Goal: Task Accomplishment & Management: Manage account settings

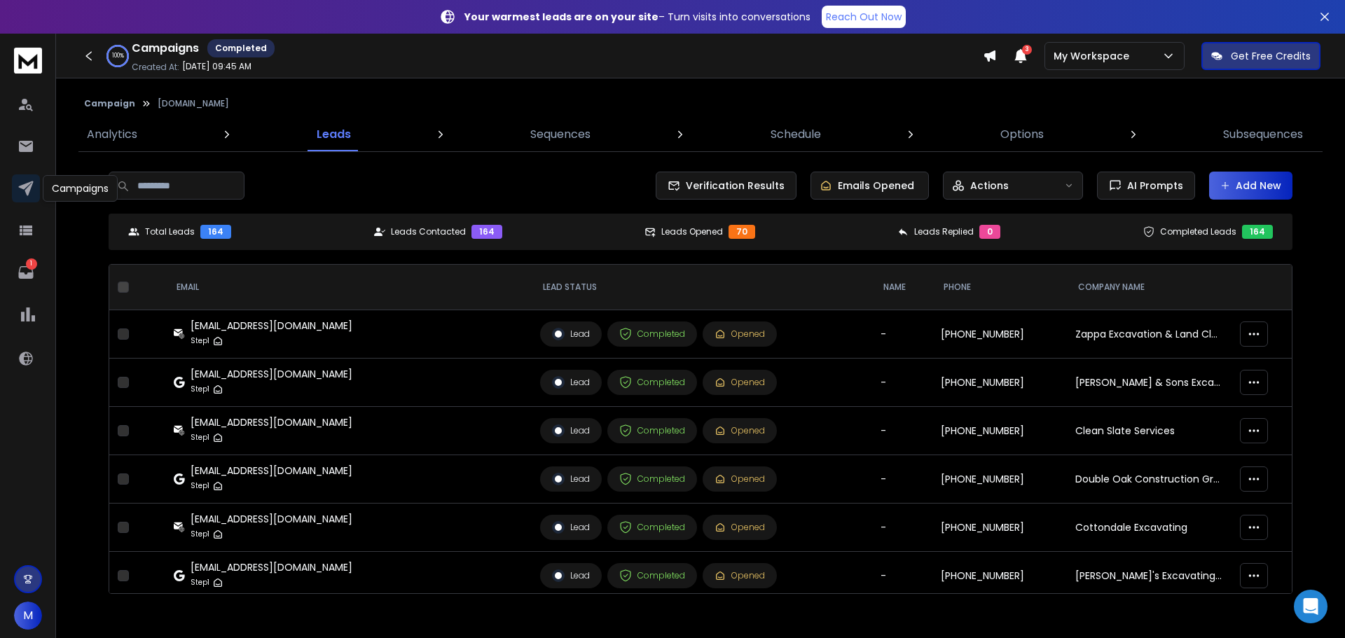
click at [22, 187] on icon at bounding box center [25, 188] width 15 height 15
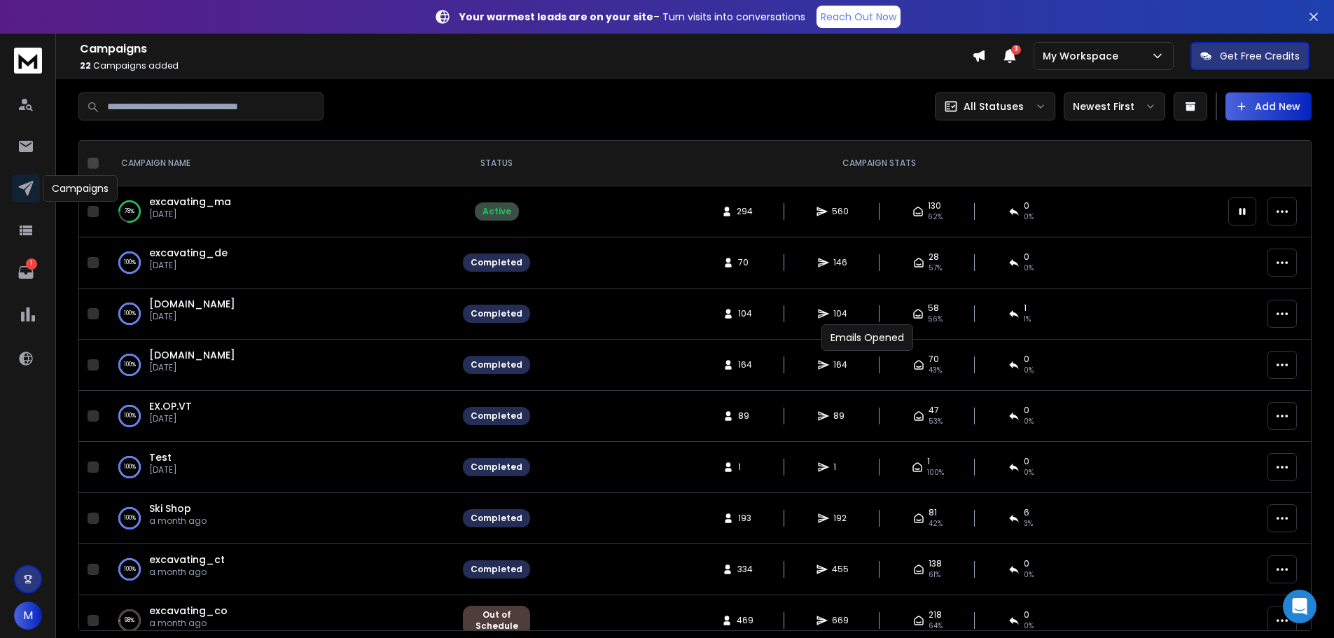
click at [929, 361] on span "70" at bounding box center [934, 359] width 11 height 11
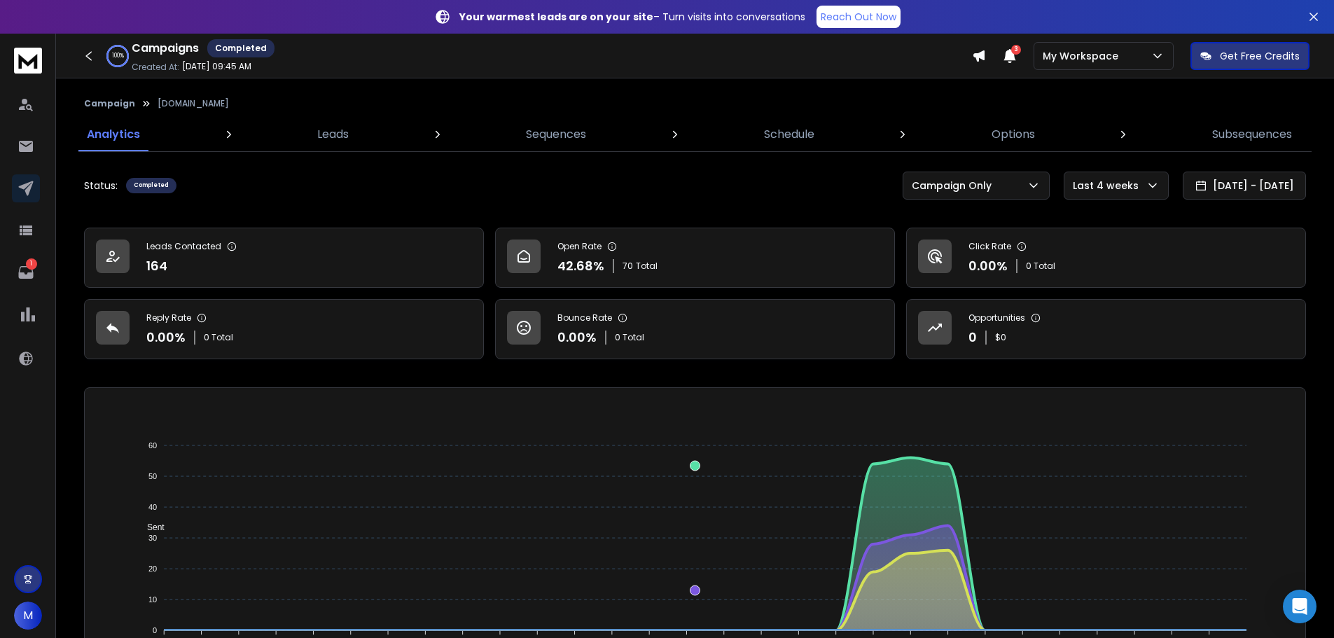
click at [648, 266] on span "Total" at bounding box center [647, 266] width 22 height 11
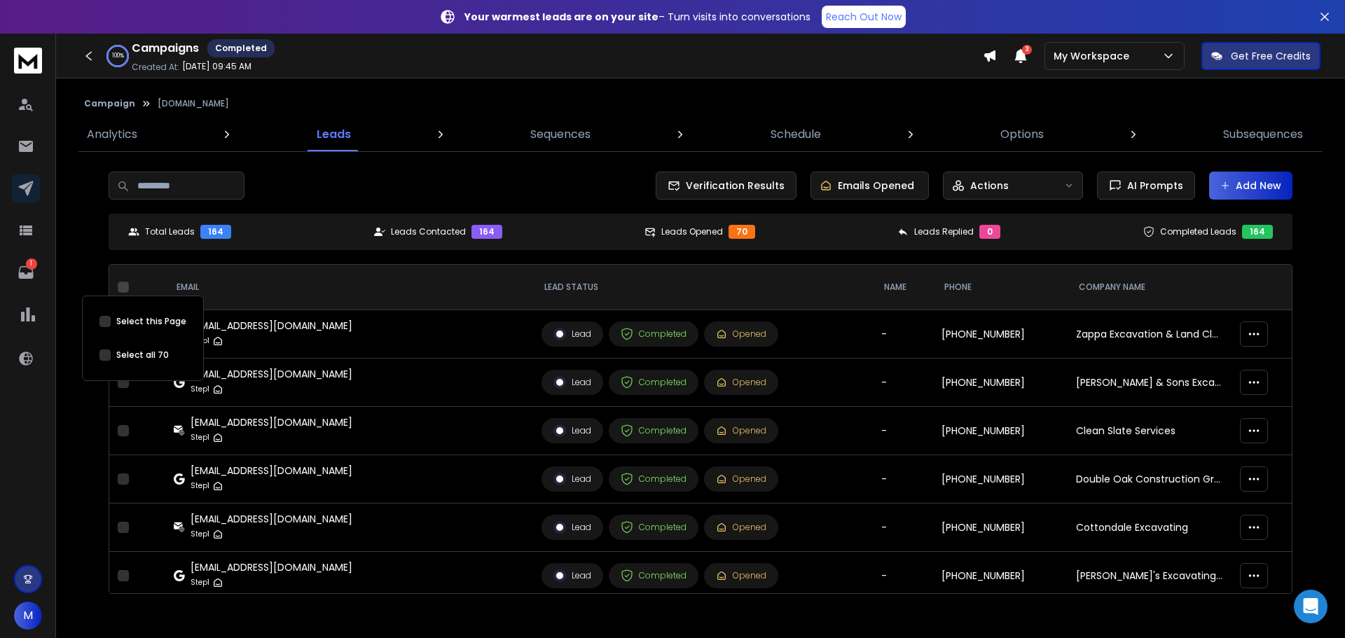
click at [104, 357] on button "Select this Page" at bounding box center [104, 354] width 11 height 11
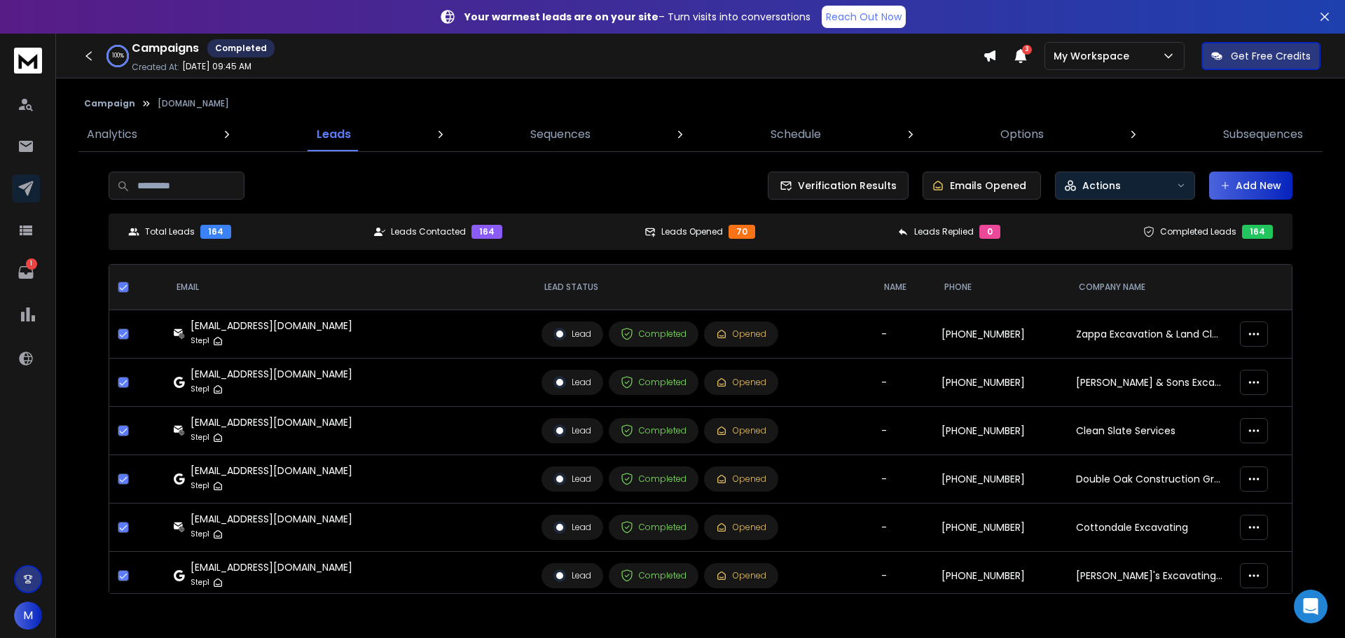
click at [1137, 186] on div "Actions" at bounding box center [1117, 186] width 106 height 14
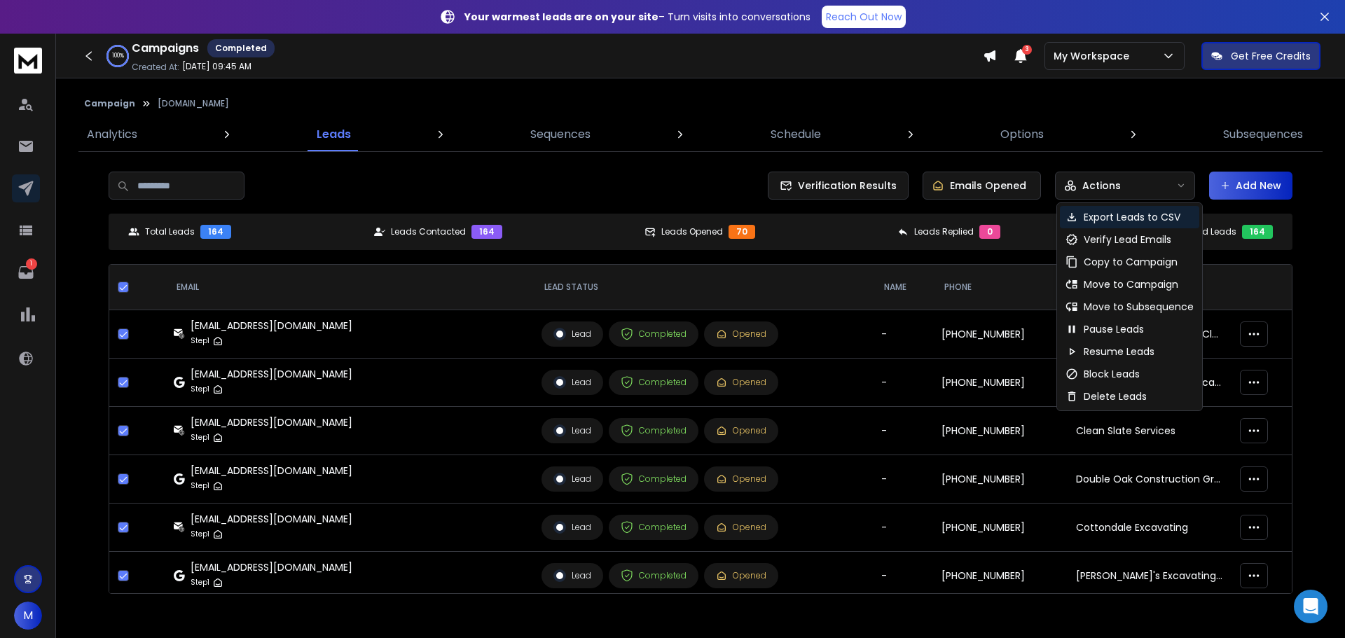
click at [1136, 217] on p "Export Leads to CSV" at bounding box center [1131, 217] width 97 height 14
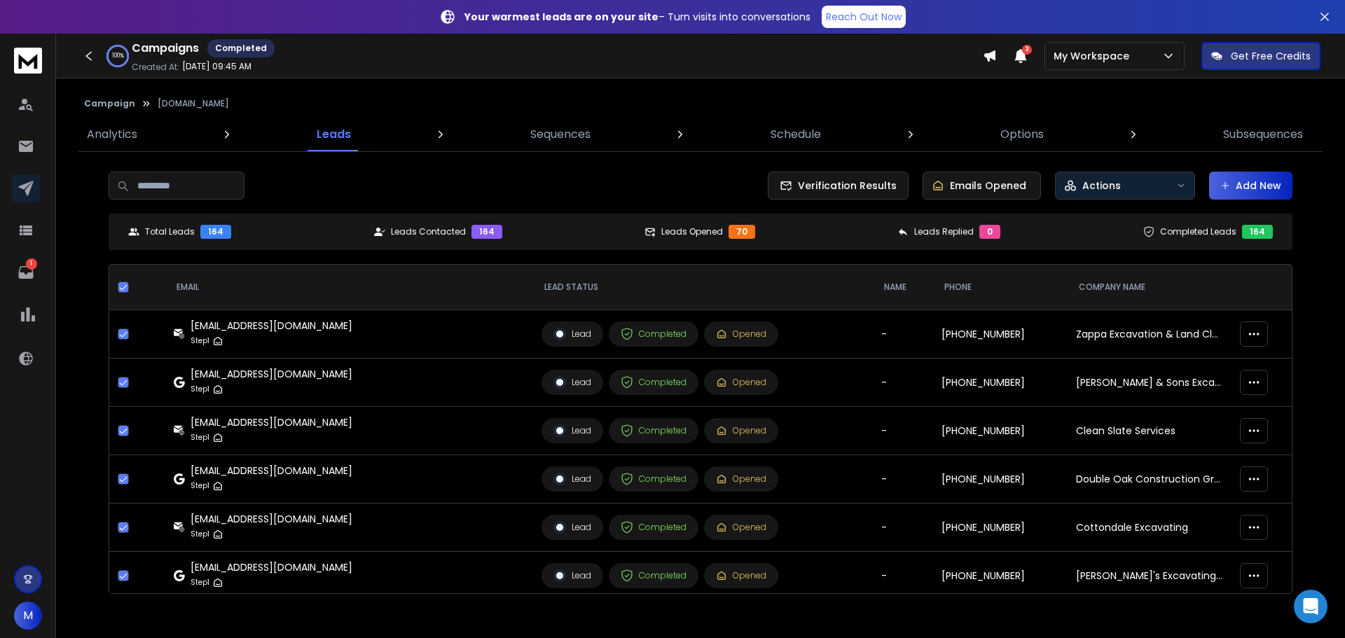
click at [1119, 185] on p "Actions" at bounding box center [1101, 186] width 39 height 14
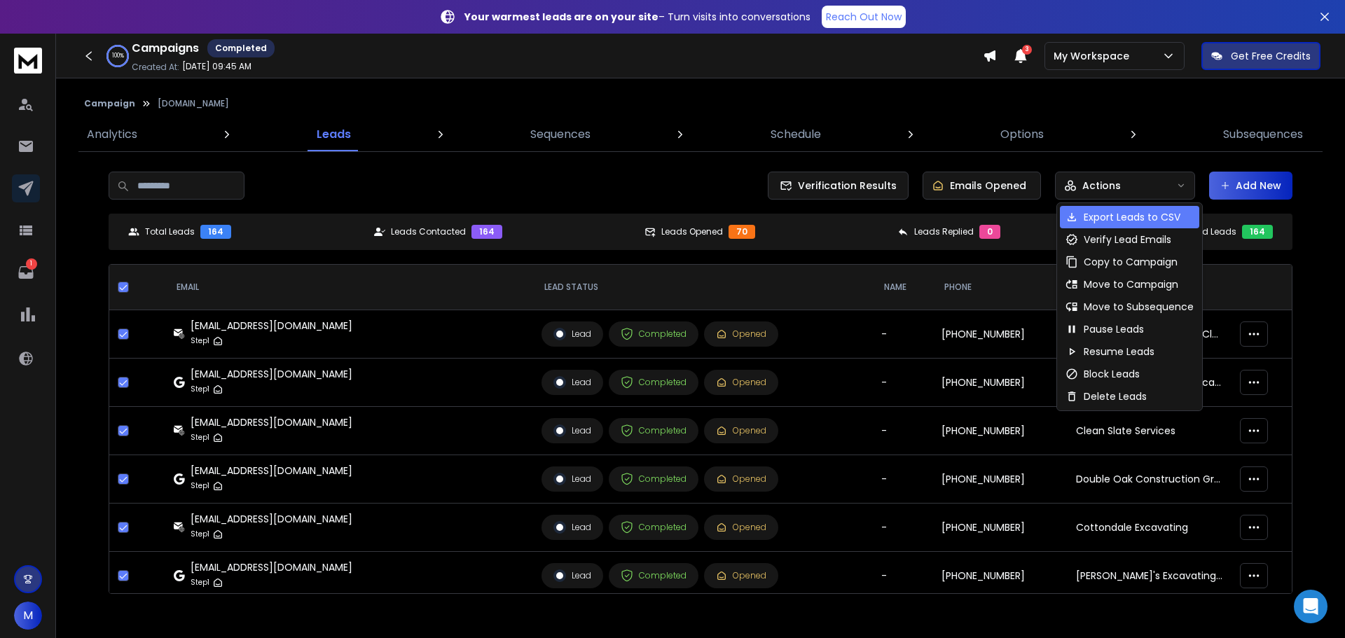
click at [1112, 218] on p "Export Leads to CSV" at bounding box center [1131, 217] width 97 height 14
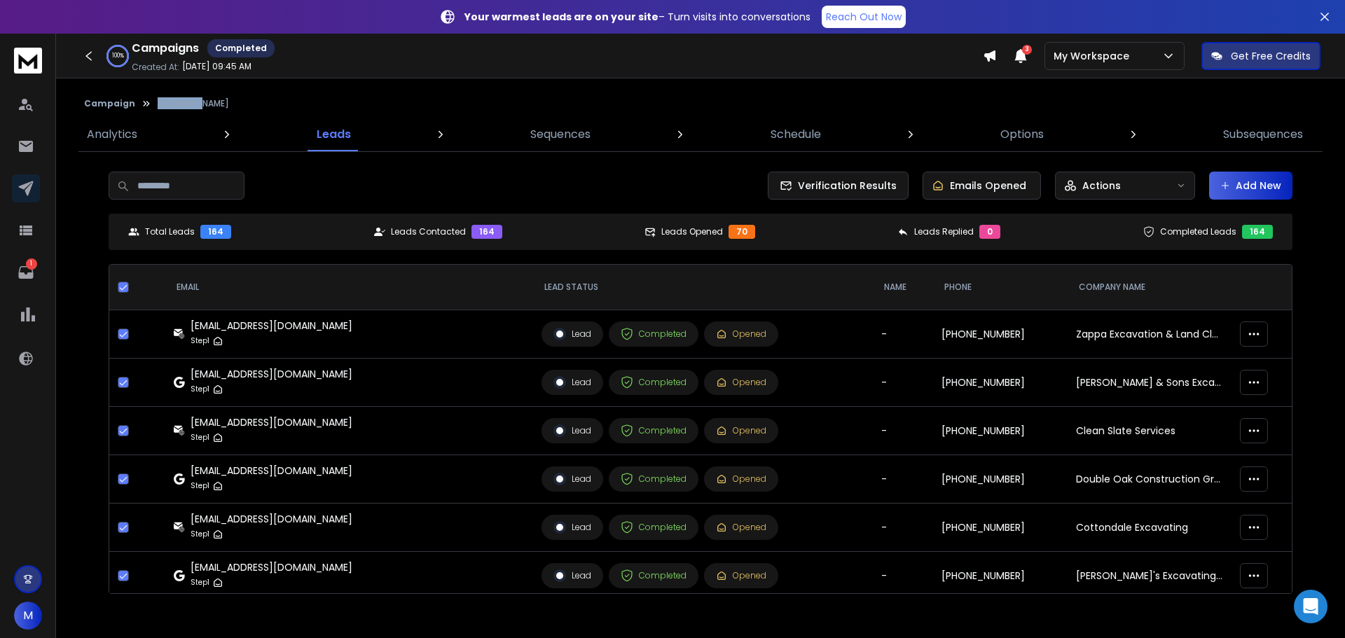
drag, startPoint x: 197, startPoint y: 108, endPoint x: 154, endPoint y: 107, distance: 42.7
click at [154, 107] on div "Campaign [DOMAIN_NAME]" at bounding box center [700, 103] width 1244 height 22
copy p "[DOMAIN_NAME]"
click at [26, 185] on icon at bounding box center [25, 188] width 15 height 15
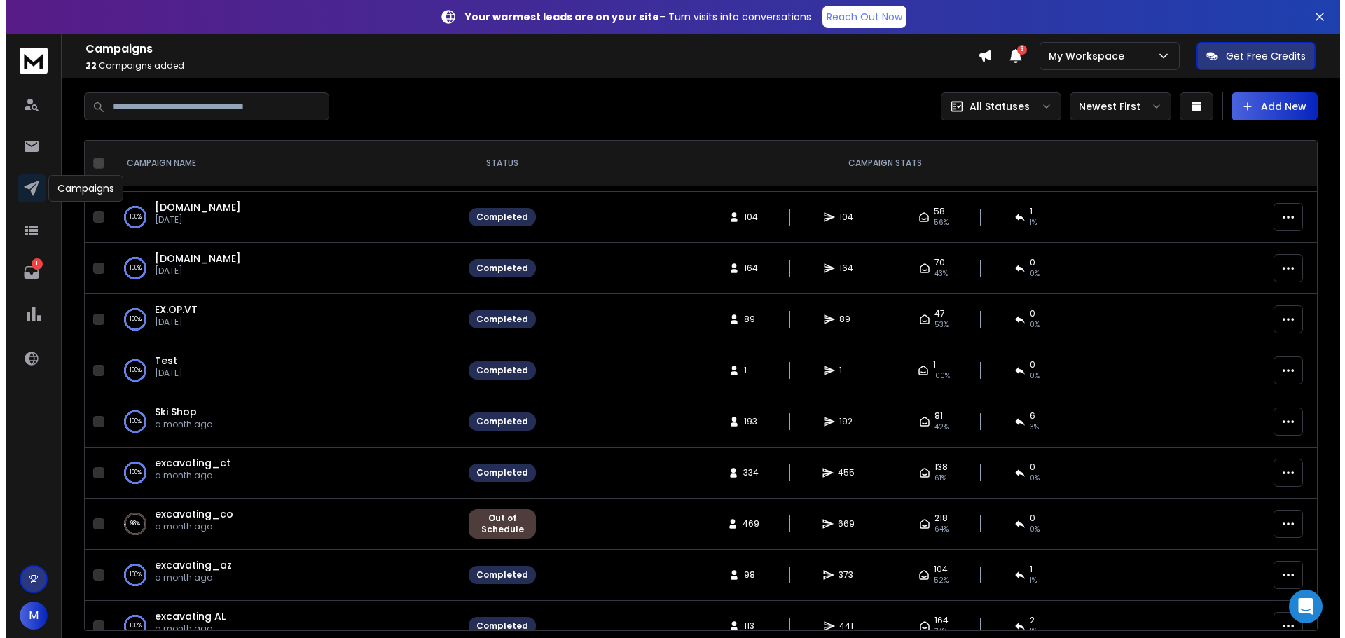
scroll to position [140, 0]
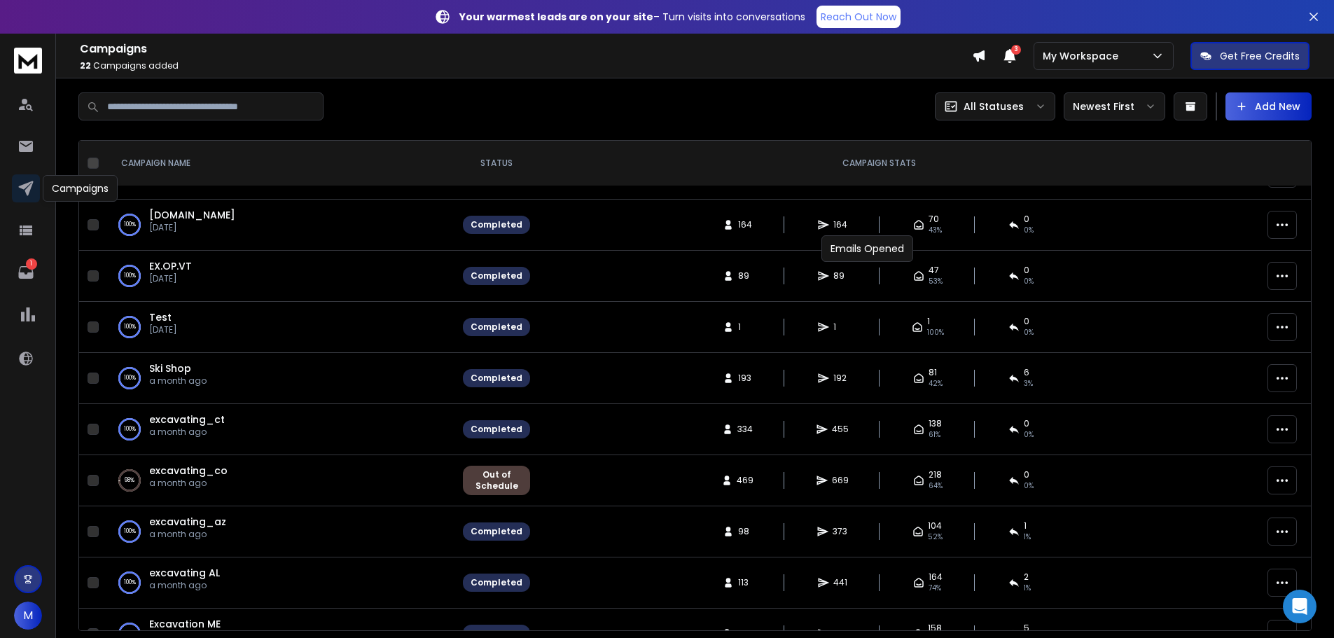
click at [929, 275] on span "47" at bounding box center [934, 270] width 11 height 11
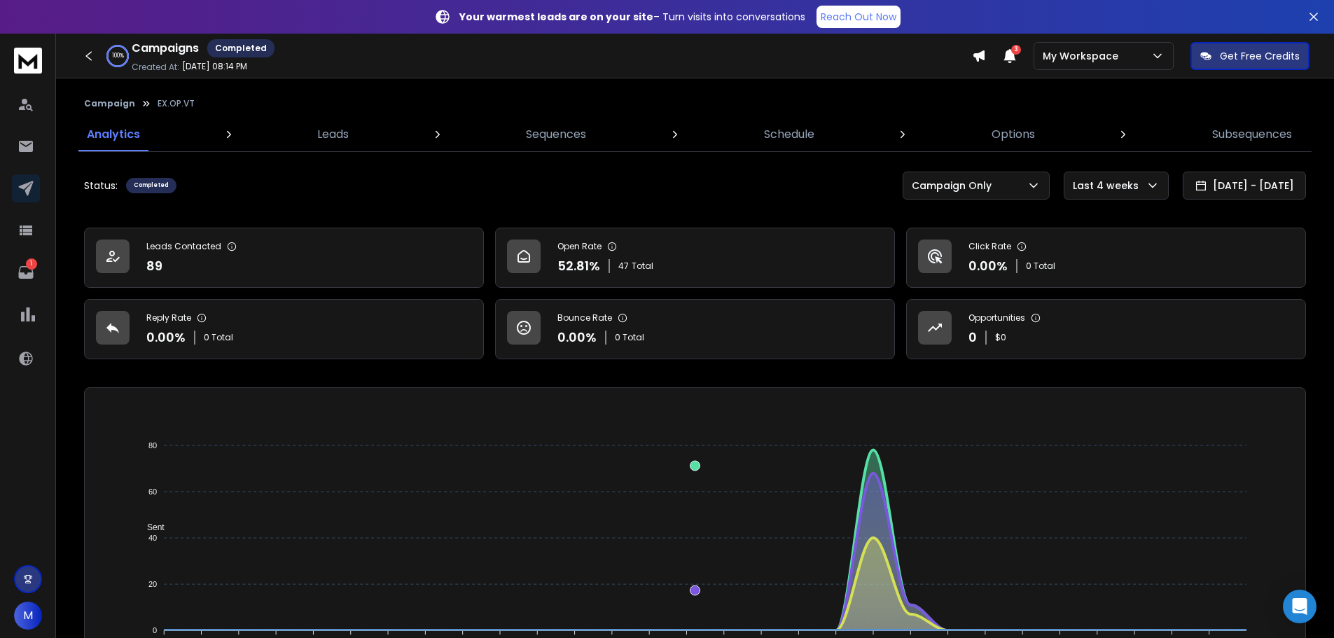
click at [640, 266] on span "Total" at bounding box center [643, 266] width 22 height 11
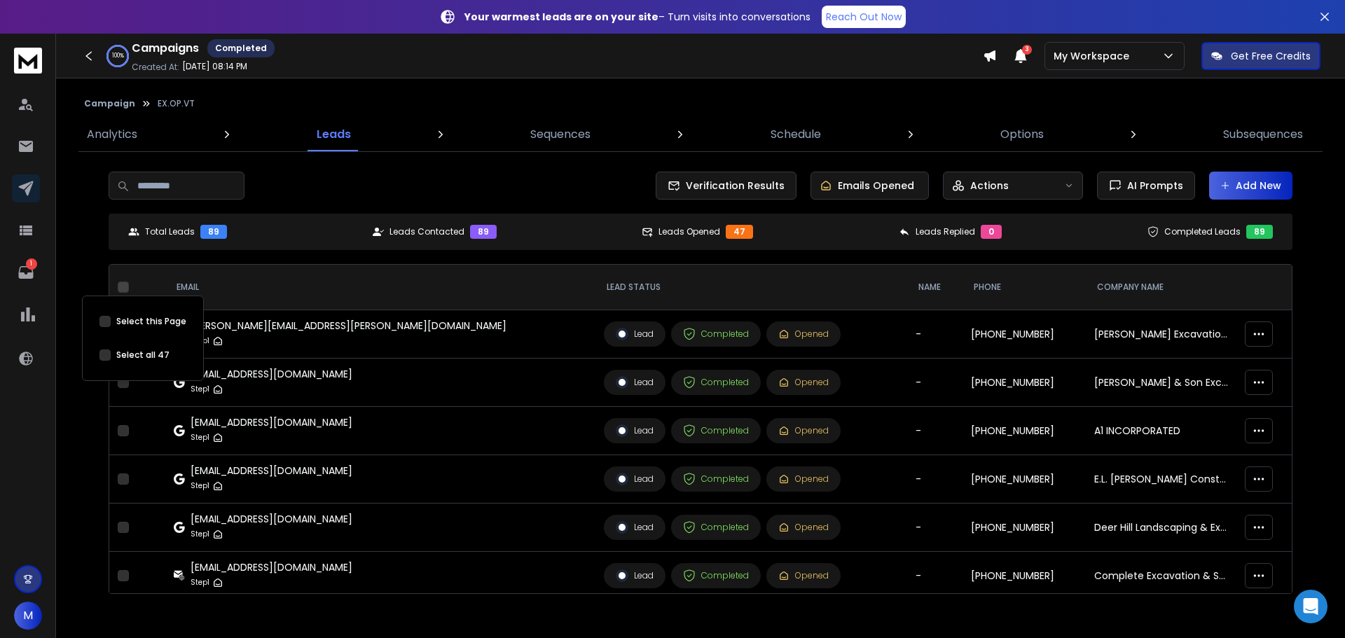
click at [106, 356] on button "Select this Page" at bounding box center [104, 354] width 11 height 11
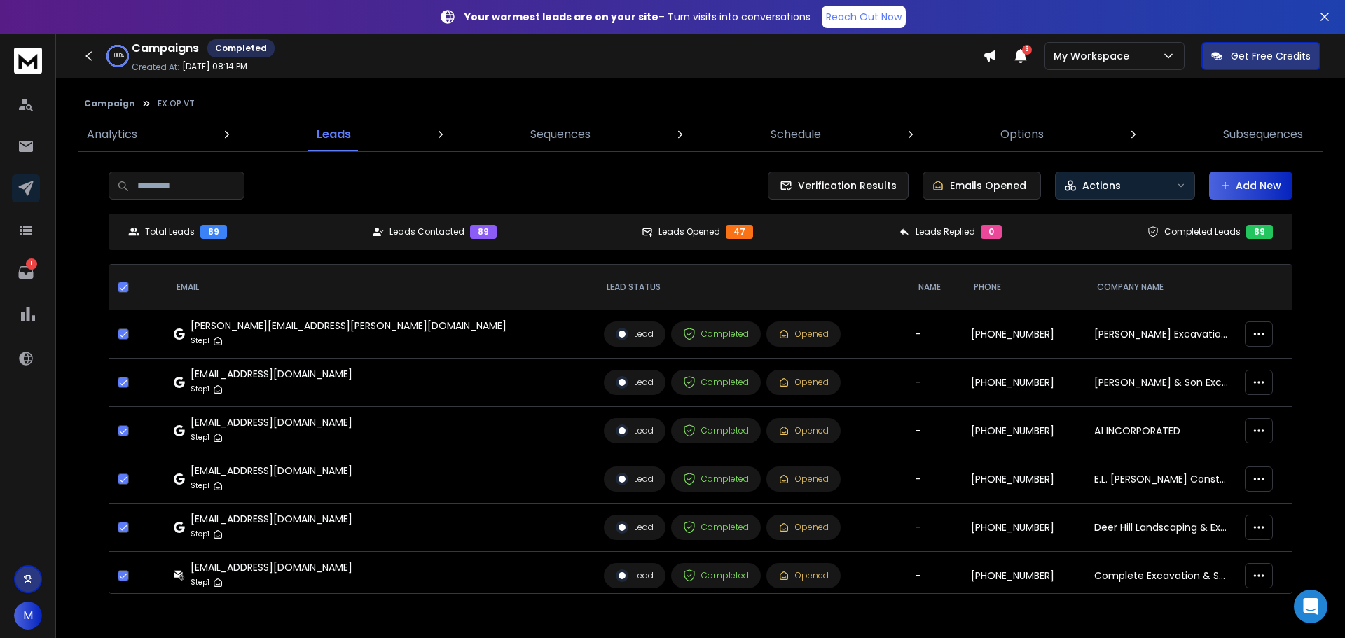
click at [1177, 185] on button "Actions" at bounding box center [1125, 186] width 140 height 28
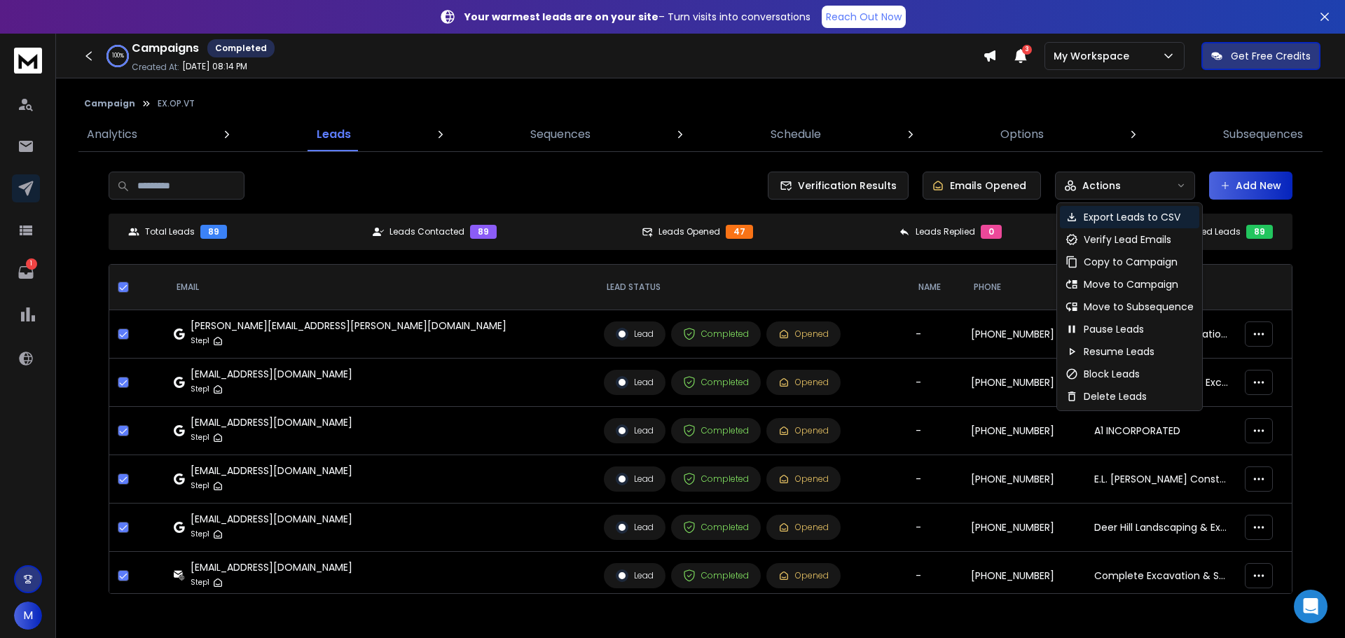
click at [1116, 216] on p "Export Leads to CSV" at bounding box center [1131, 217] width 97 height 14
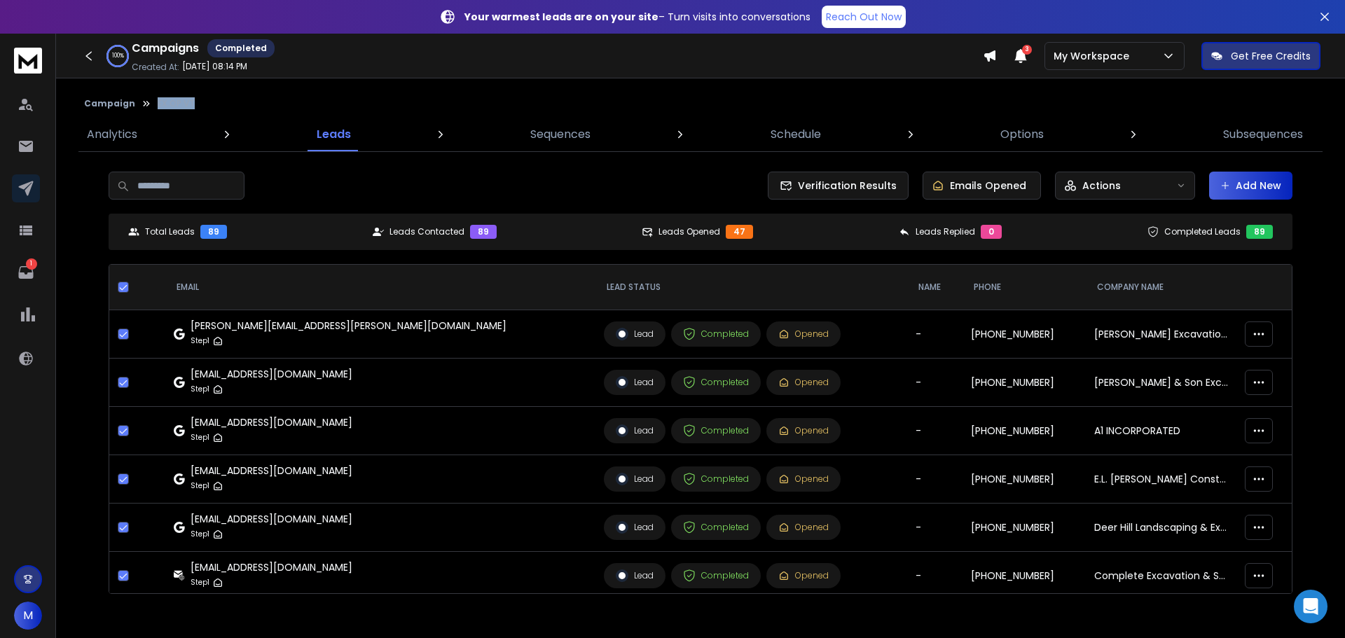
drag, startPoint x: 193, startPoint y: 105, endPoint x: 153, endPoint y: 109, distance: 40.1
click at [153, 109] on div "Campaign EX.OP.VT" at bounding box center [700, 103] width 1244 height 22
copy p "EX.OP.VT"
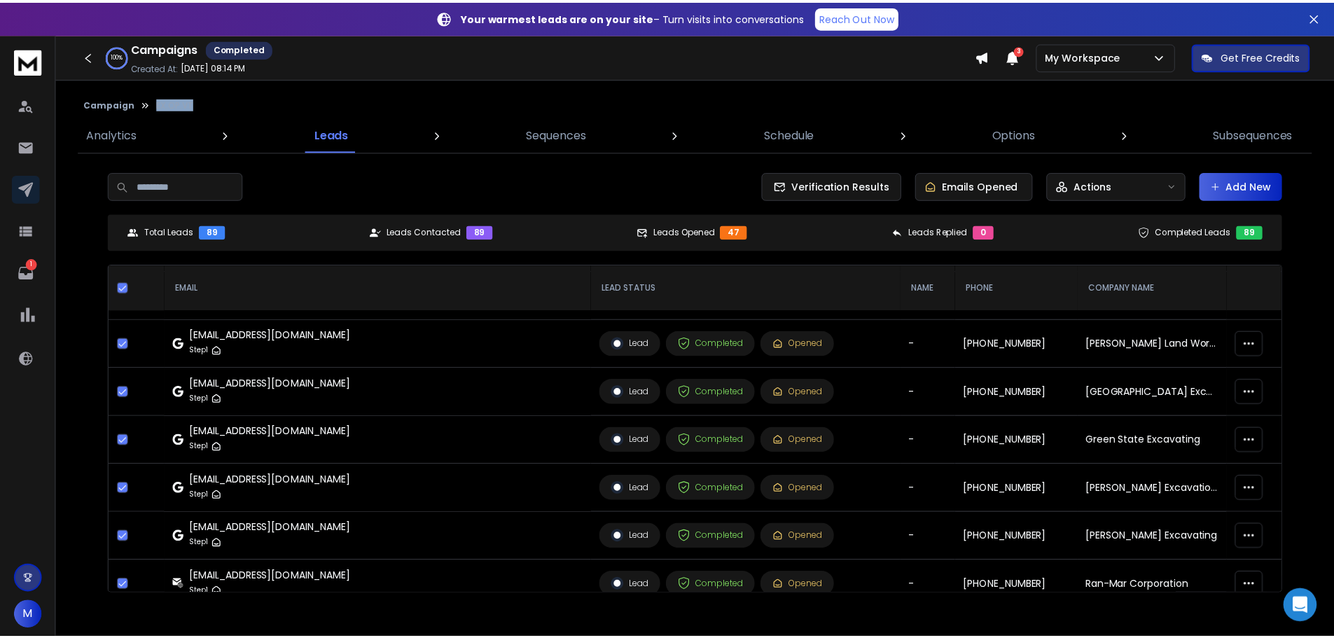
scroll to position [598, 0]
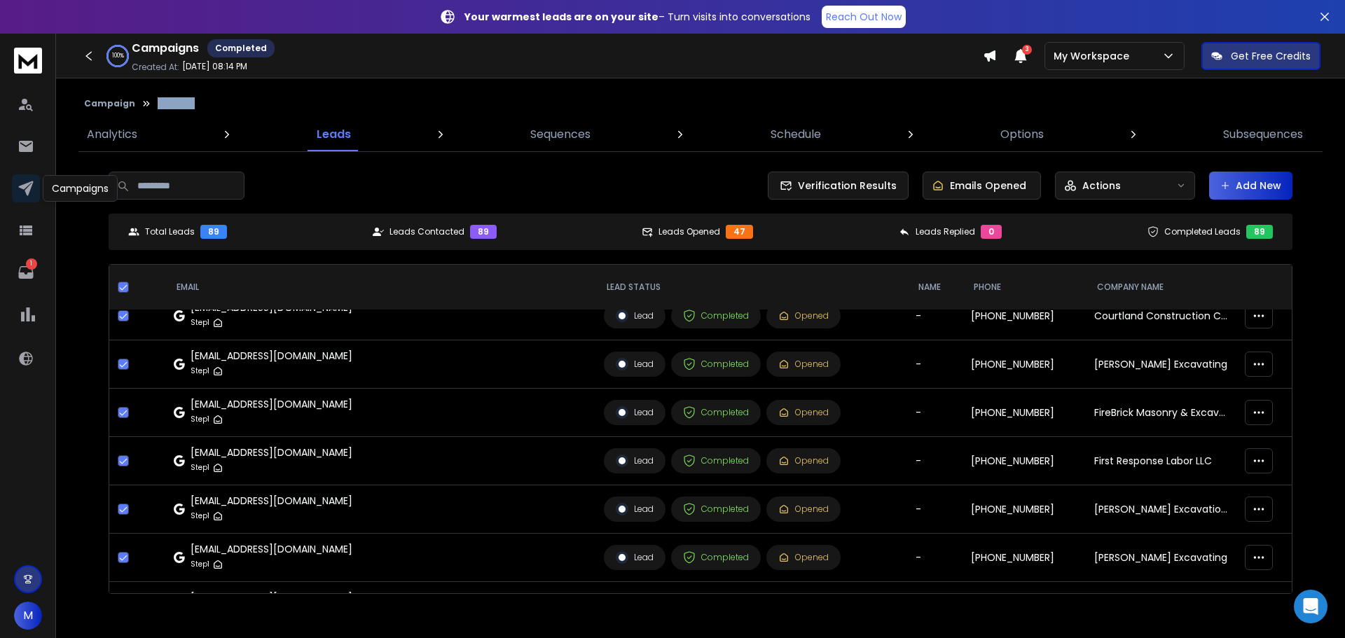
click at [26, 178] on link at bounding box center [26, 188] width 28 height 28
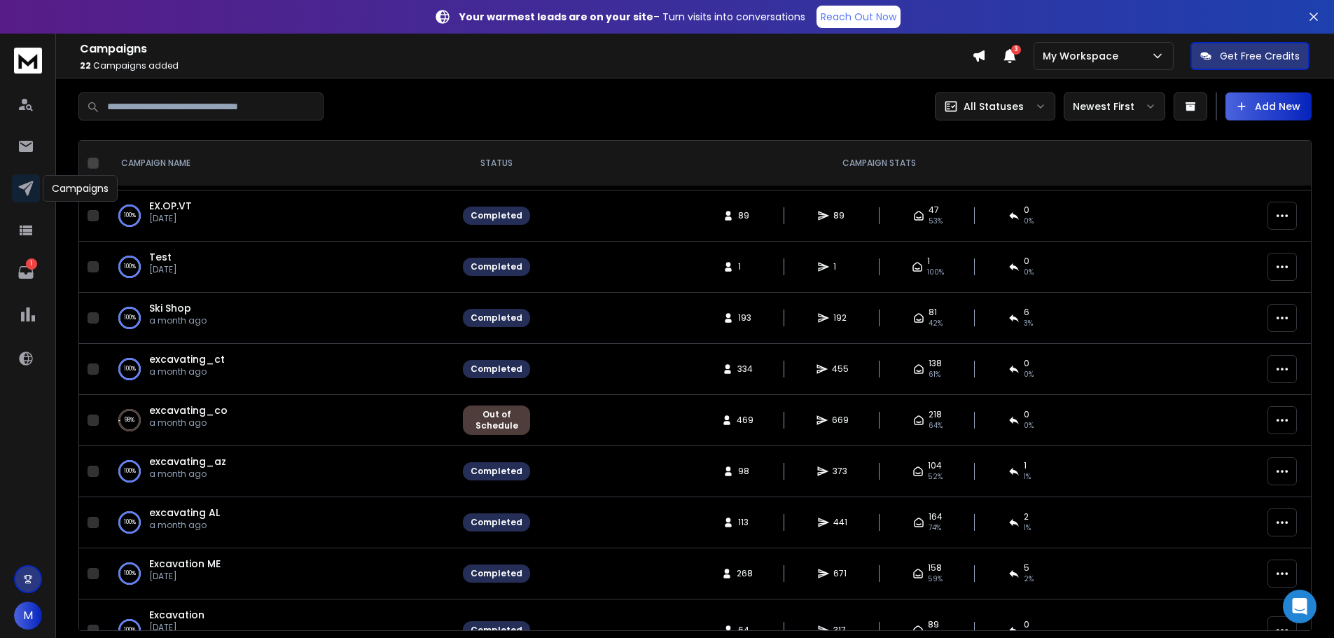
scroll to position [210, 0]
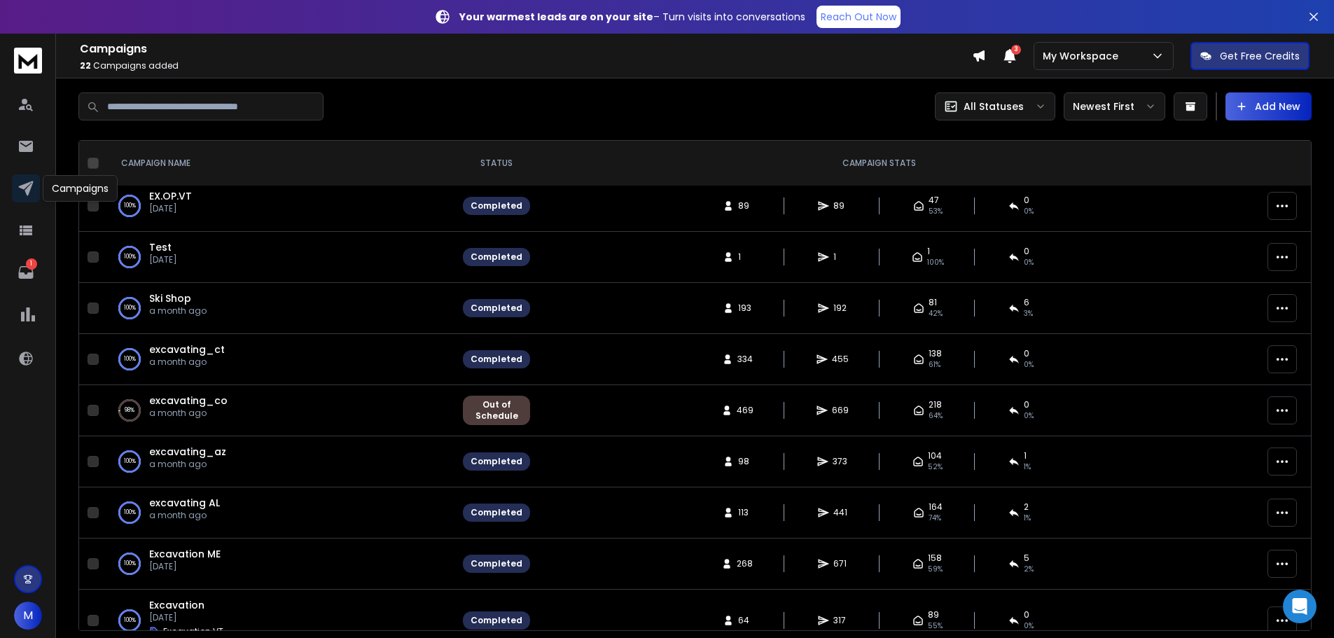
click at [188, 355] on span "excavating_ct" at bounding box center [187, 349] width 76 height 14
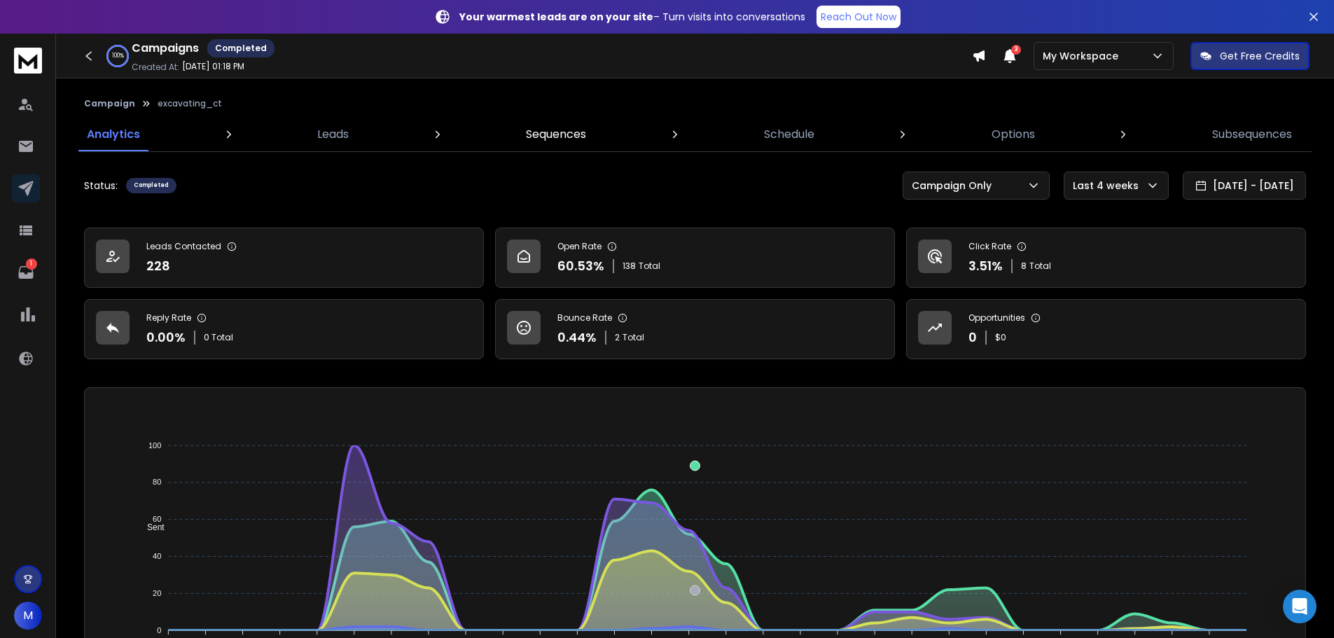
click at [567, 134] on p "Sequences" at bounding box center [556, 134] width 60 height 17
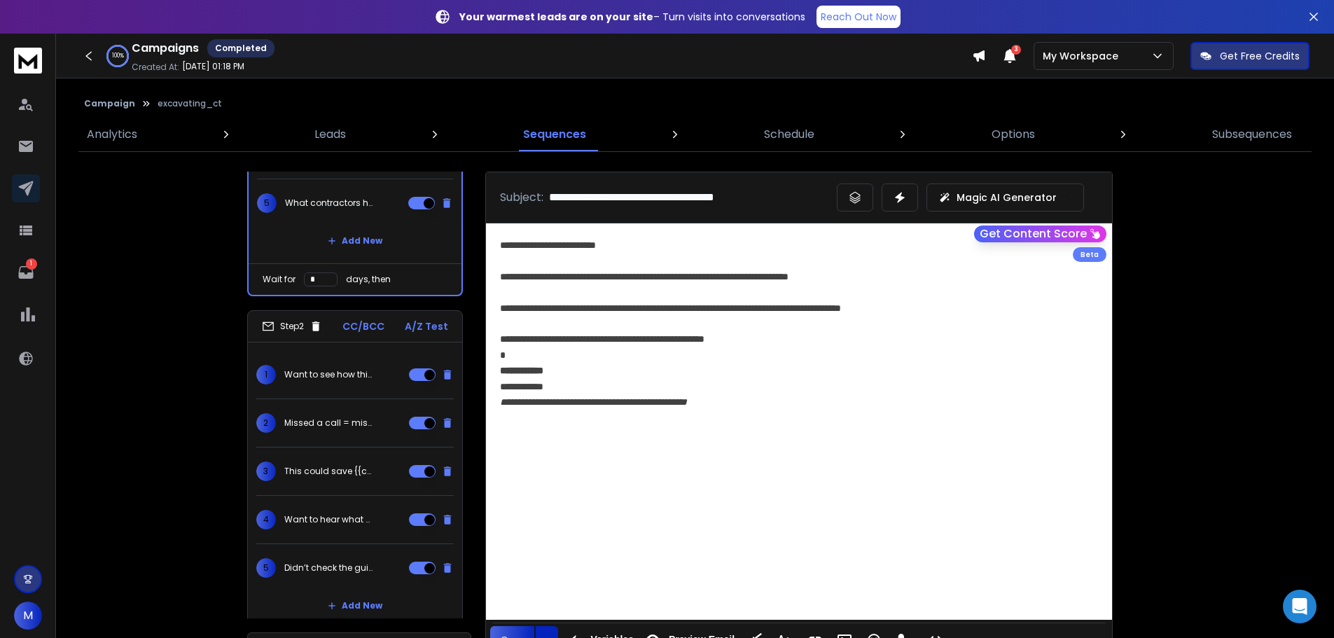
scroll to position [237, 0]
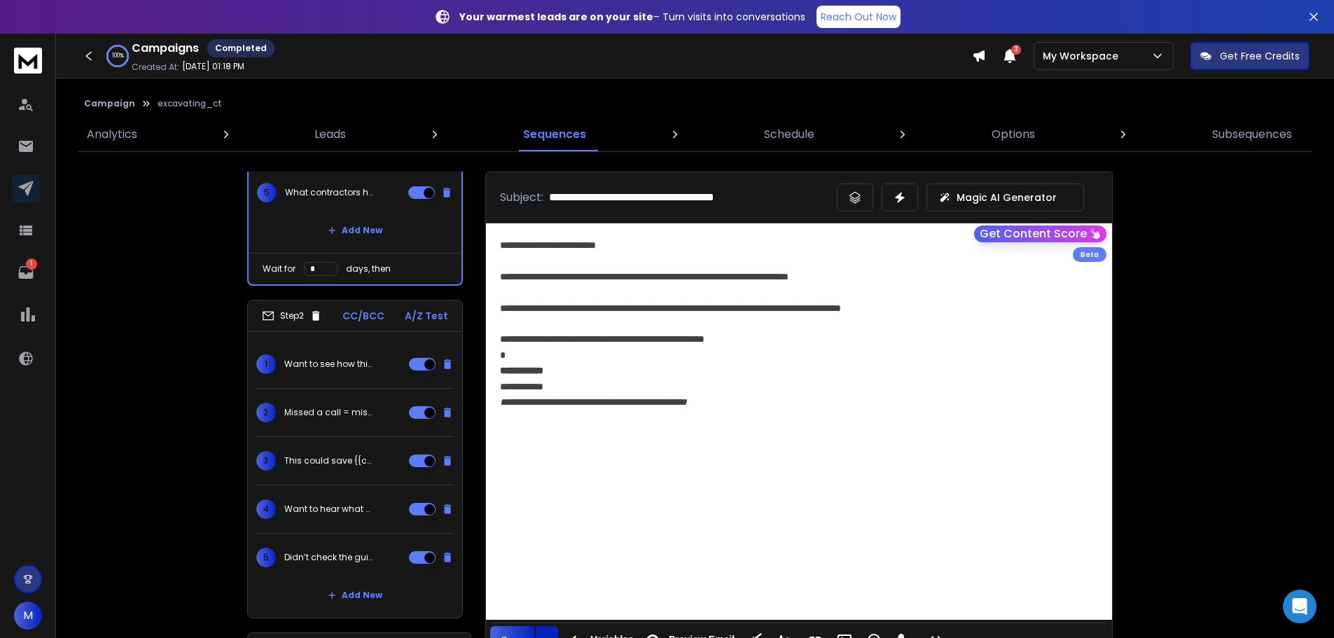
click at [302, 413] on p "Missed a call = missed revenue" at bounding box center [329, 412] width 90 height 11
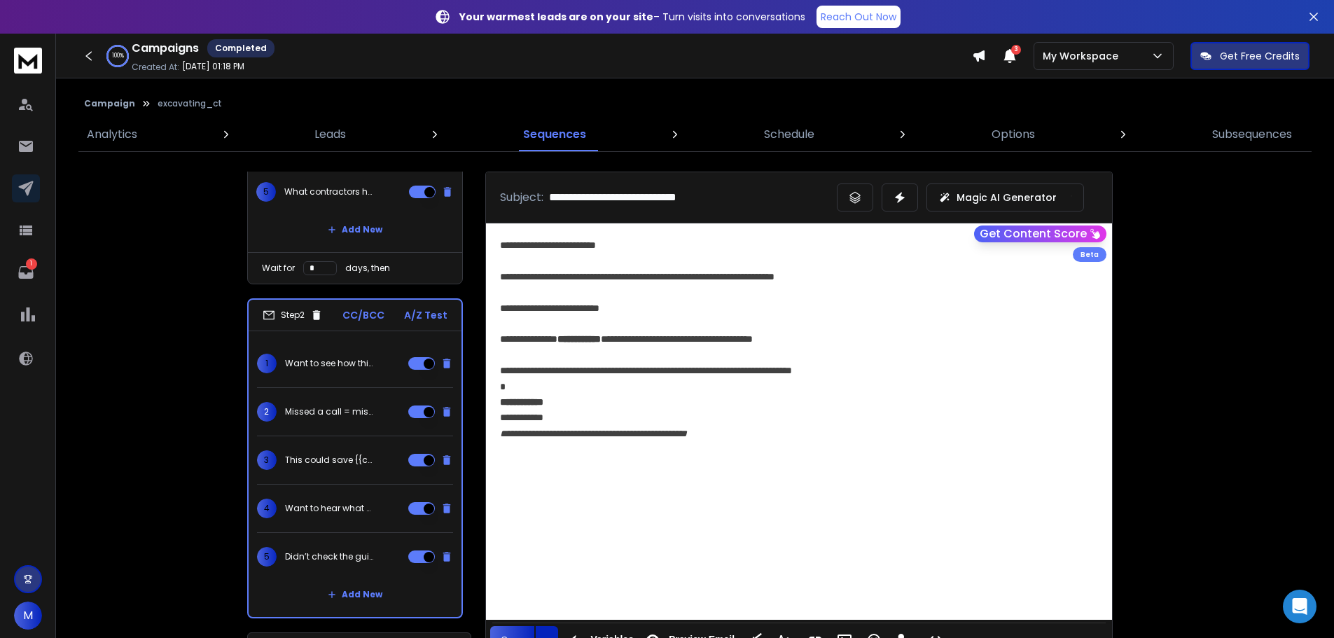
click at [333, 360] on p "Want to see how this would work for {{company_name}}?" at bounding box center [330, 363] width 90 height 11
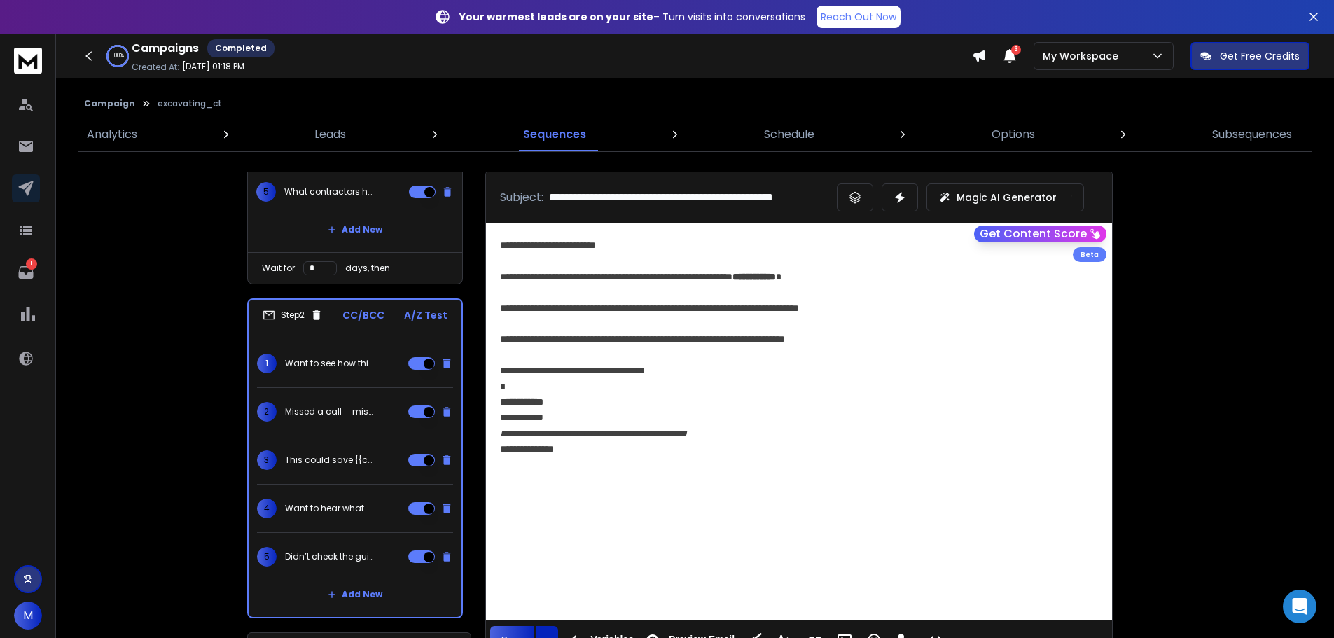
click at [314, 413] on p "Missed a call = missed revenue" at bounding box center [330, 411] width 90 height 11
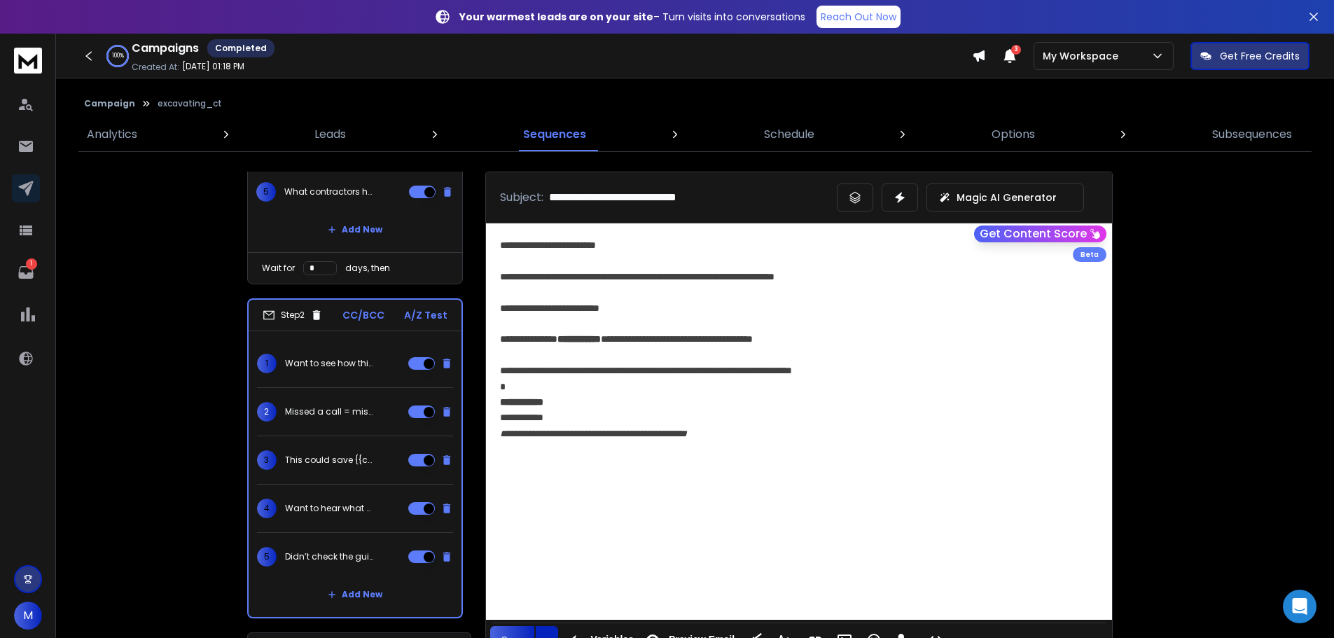
click at [305, 459] on p "This could save {{company_name}} thousands a month" at bounding box center [330, 459] width 90 height 11
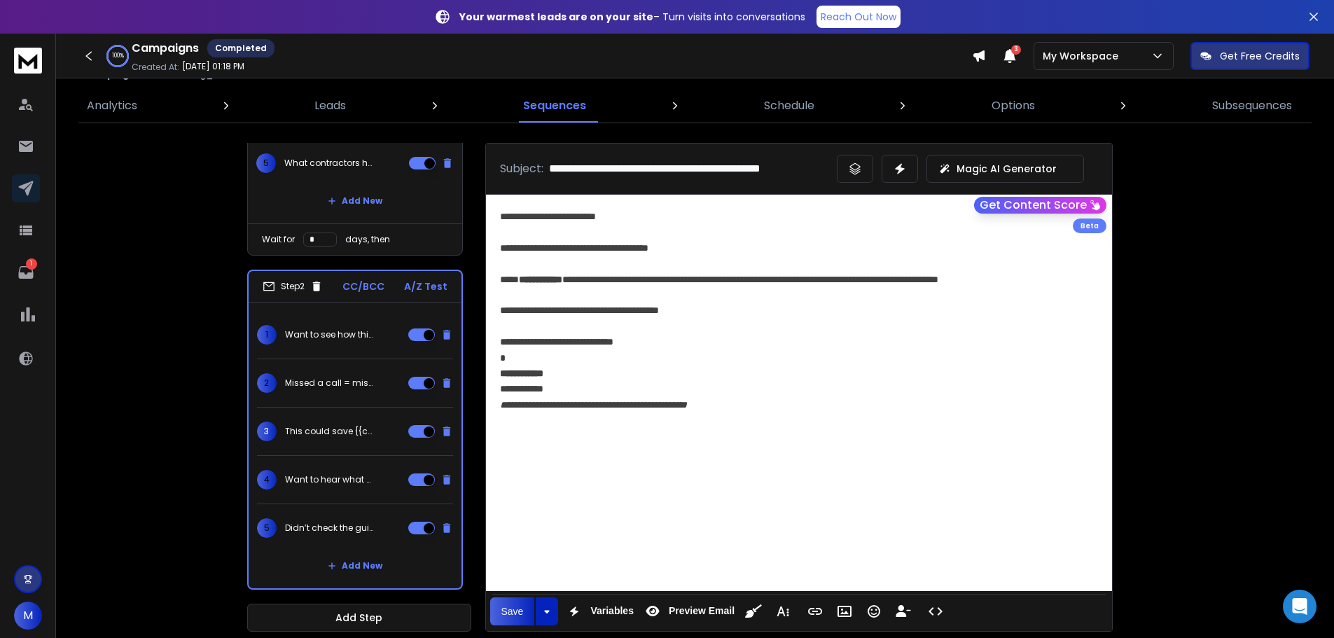
scroll to position [42, 0]
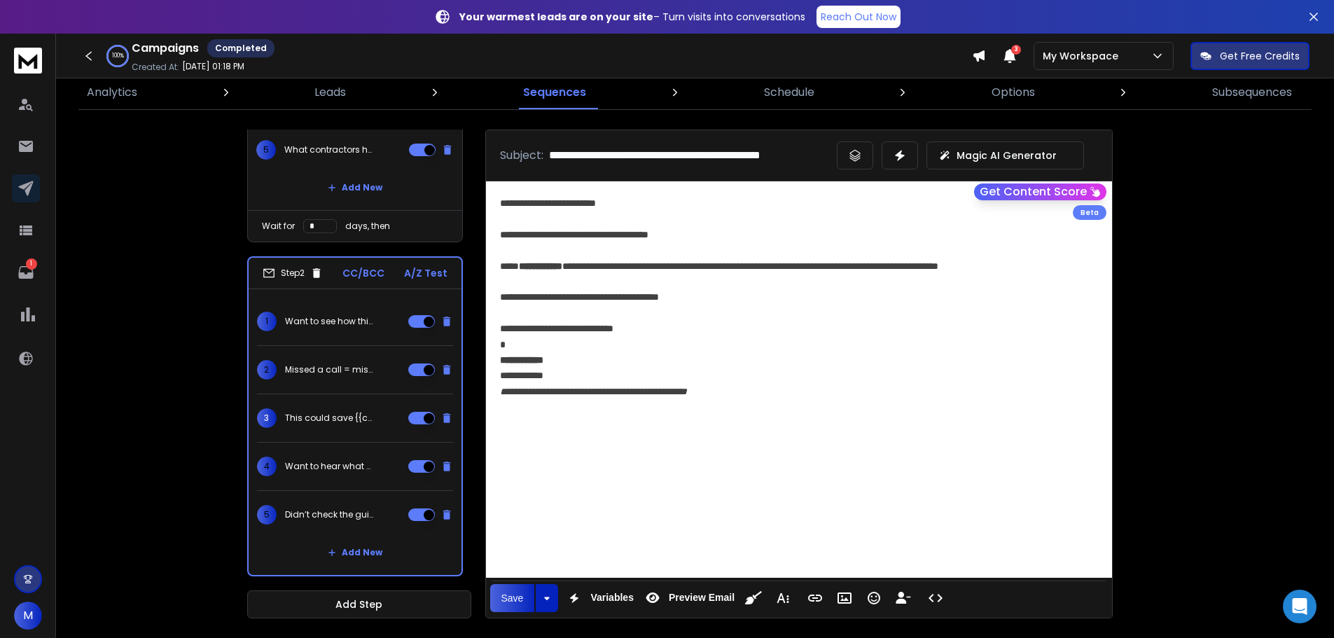
click at [321, 319] on p "Want to see how this would work for {{company_name}}?" at bounding box center [330, 321] width 90 height 11
type input "**********"
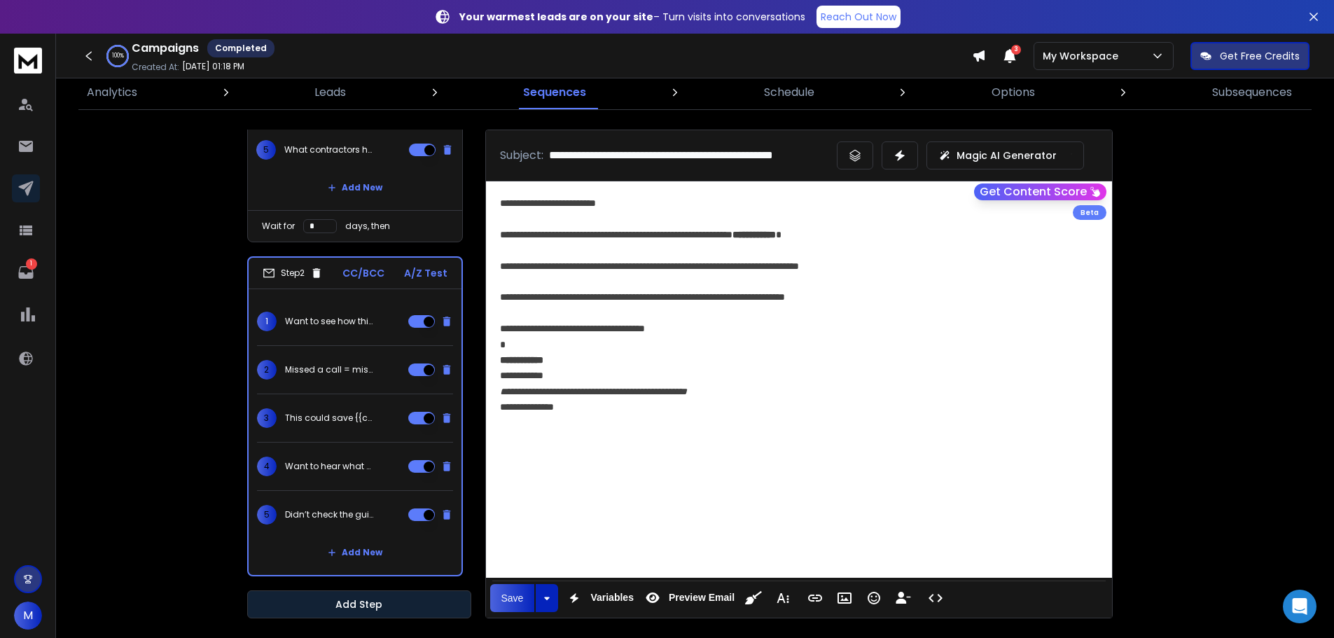
click at [351, 597] on button "Add Step" at bounding box center [359, 604] width 224 height 28
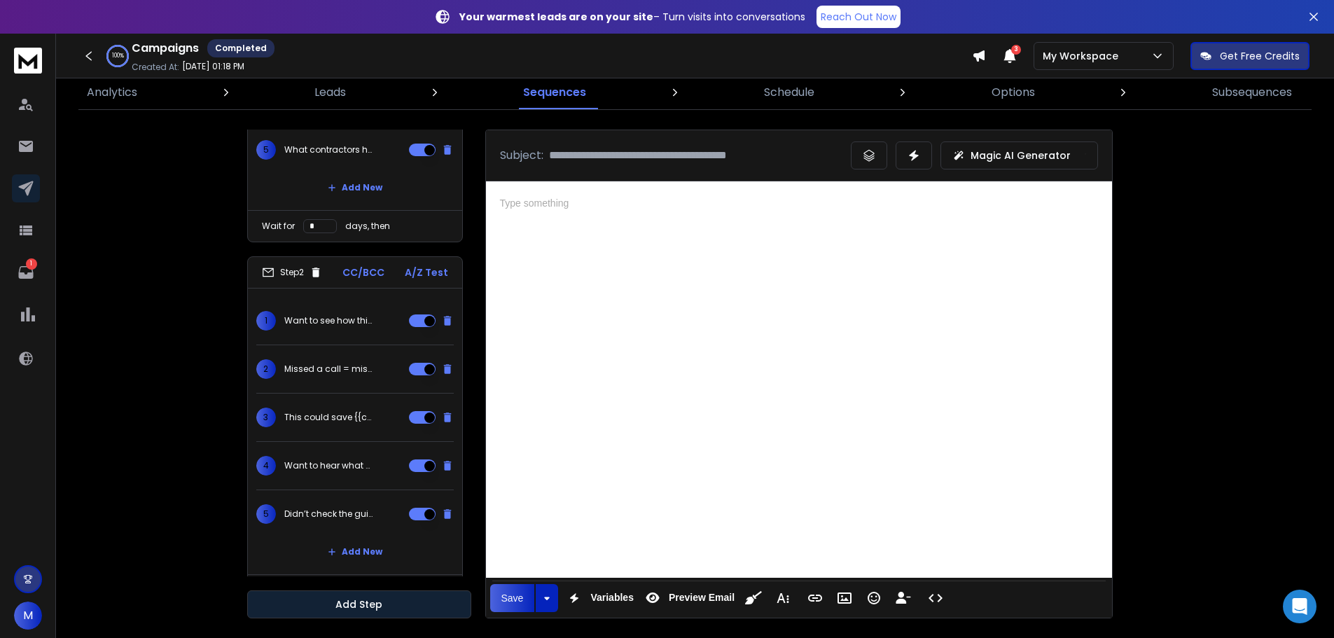
click at [352, 606] on button "Add Step" at bounding box center [359, 604] width 224 height 28
click at [549, 93] on p "Sequences" at bounding box center [554, 92] width 63 height 17
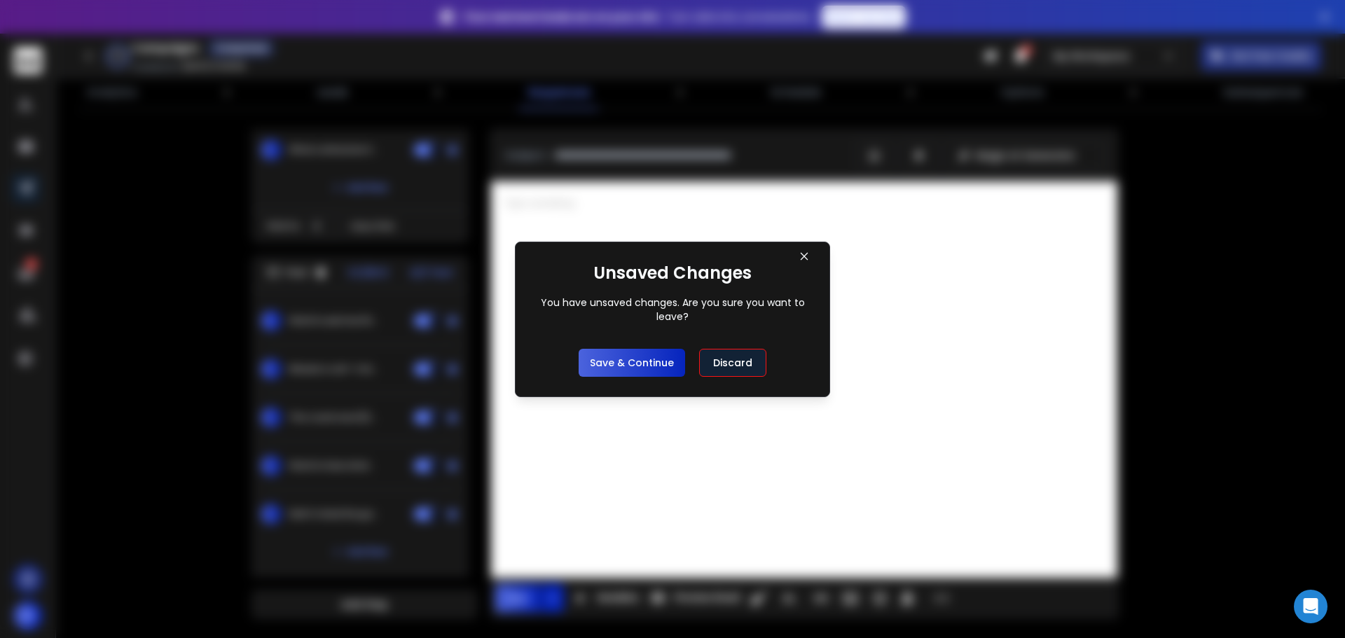
click at [737, 360] on button "Discard" at bounding box center [732, 363] width 67 height 28
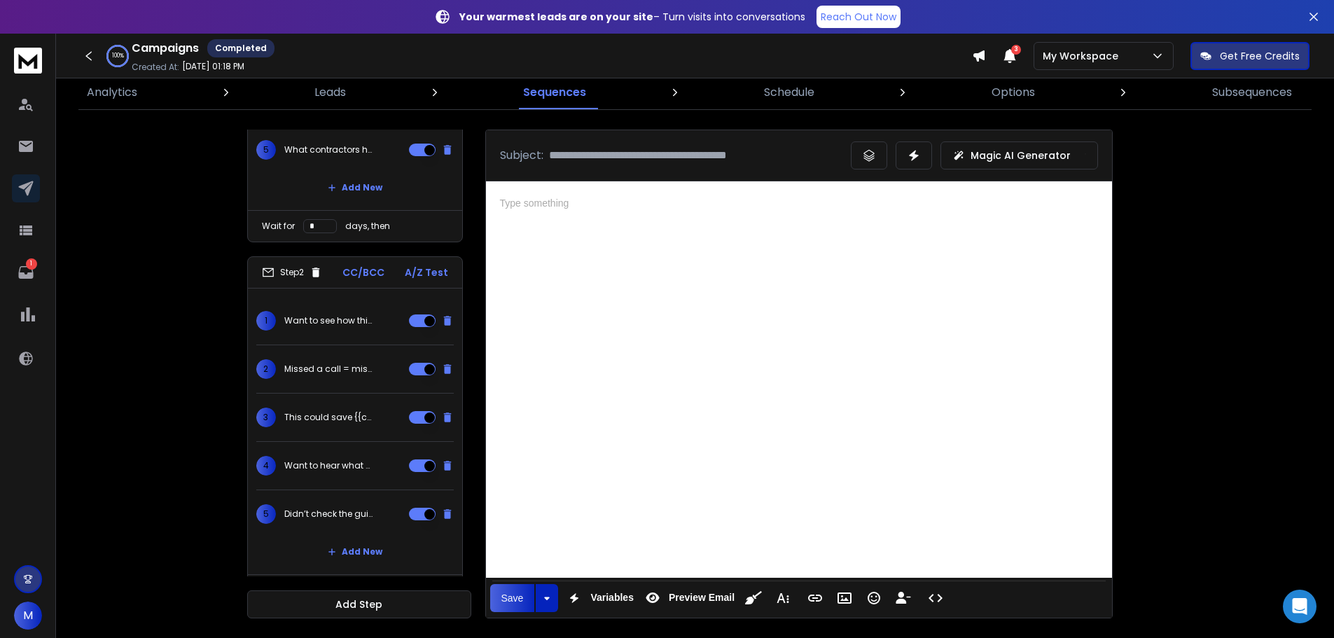
type input "**********"
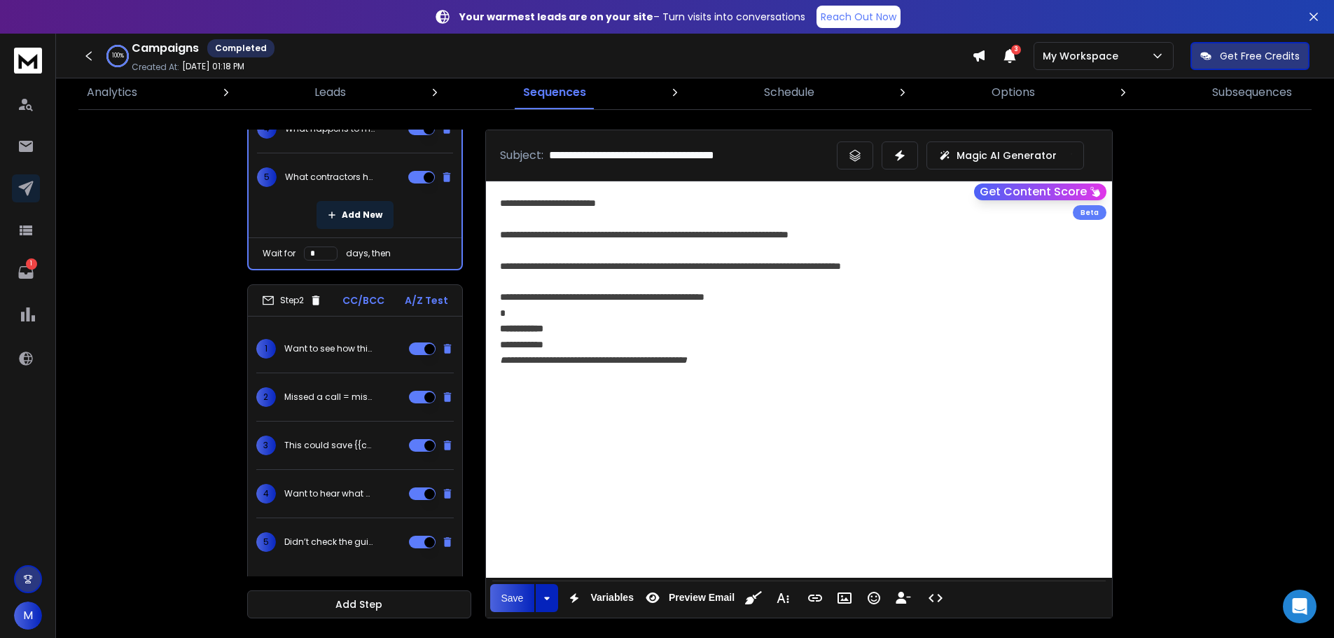
scroll to position [237, 0]
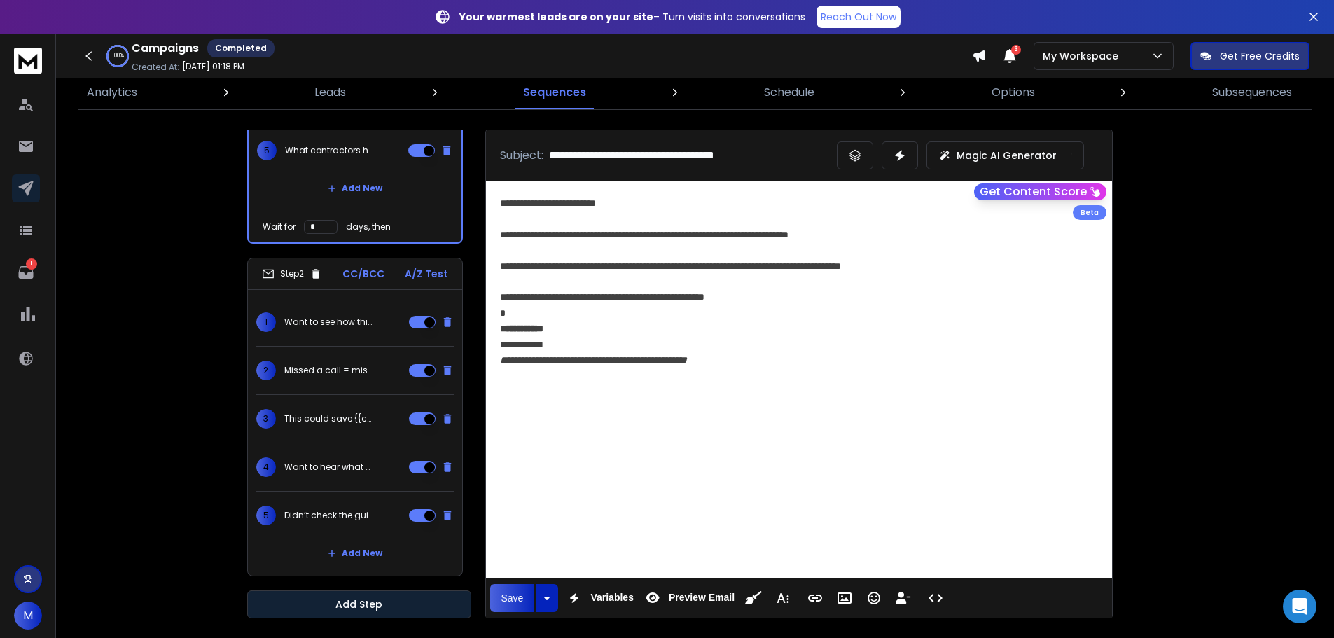
click at [354, 601] on button "Add Step" at bounding box center [359, 604] width 224 height 28
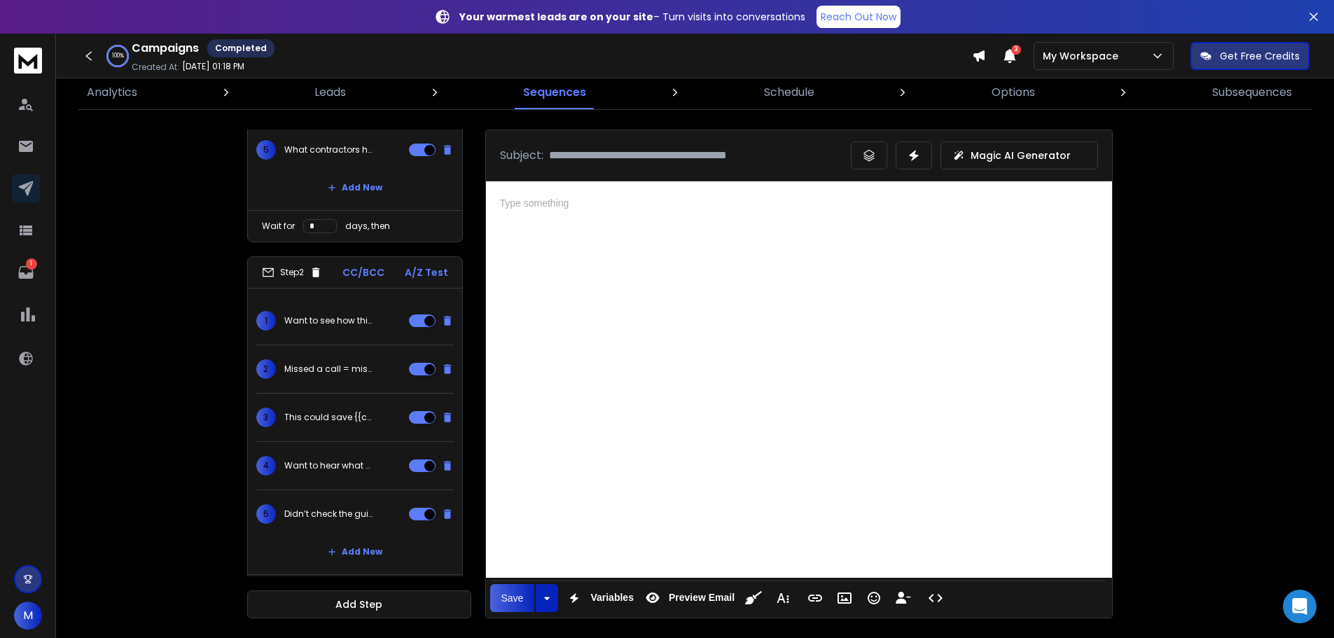
click at [1240, 197] on div "Step 1 CC/BCC A/Z Test 1 Losing excavation jobs to missed calls? 2 60% of leads…" at bounding box center [694, 374] width 1233 height 500
click at [537, 93] on p "Sequences" at bounding box center [554, 92] width 63 height 17
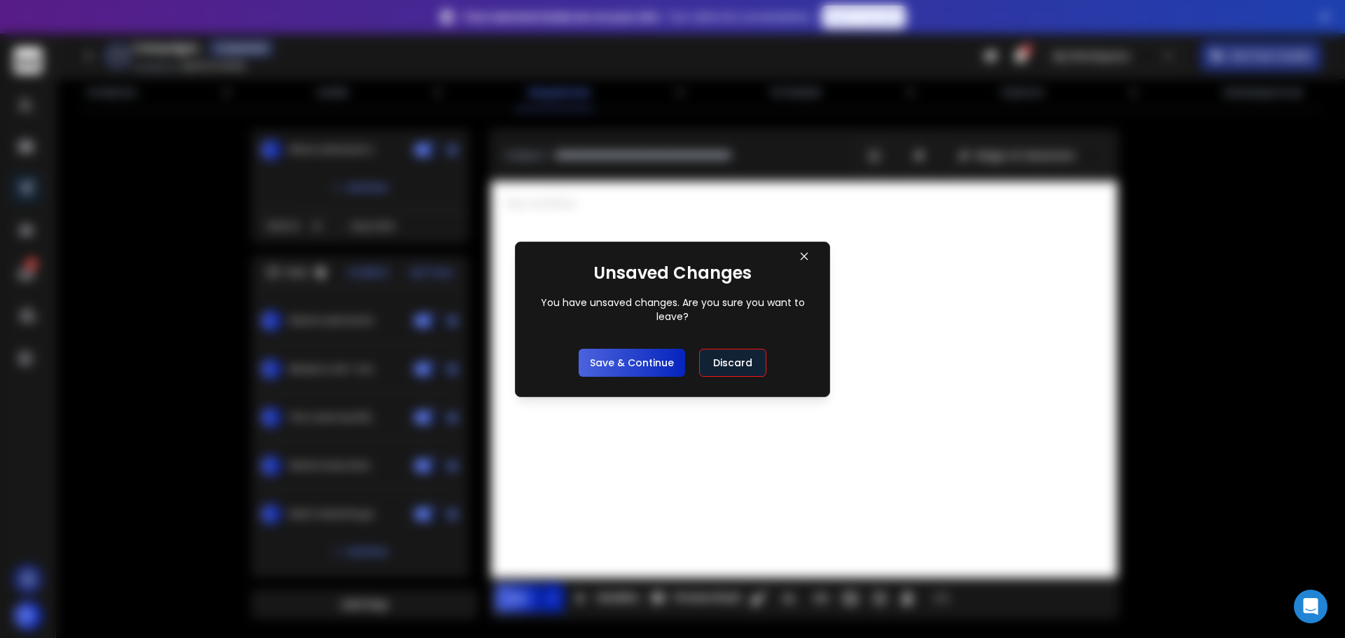
click at [719, 359] on button "Discard" at bounding box center [732, 363] width 67 height 28
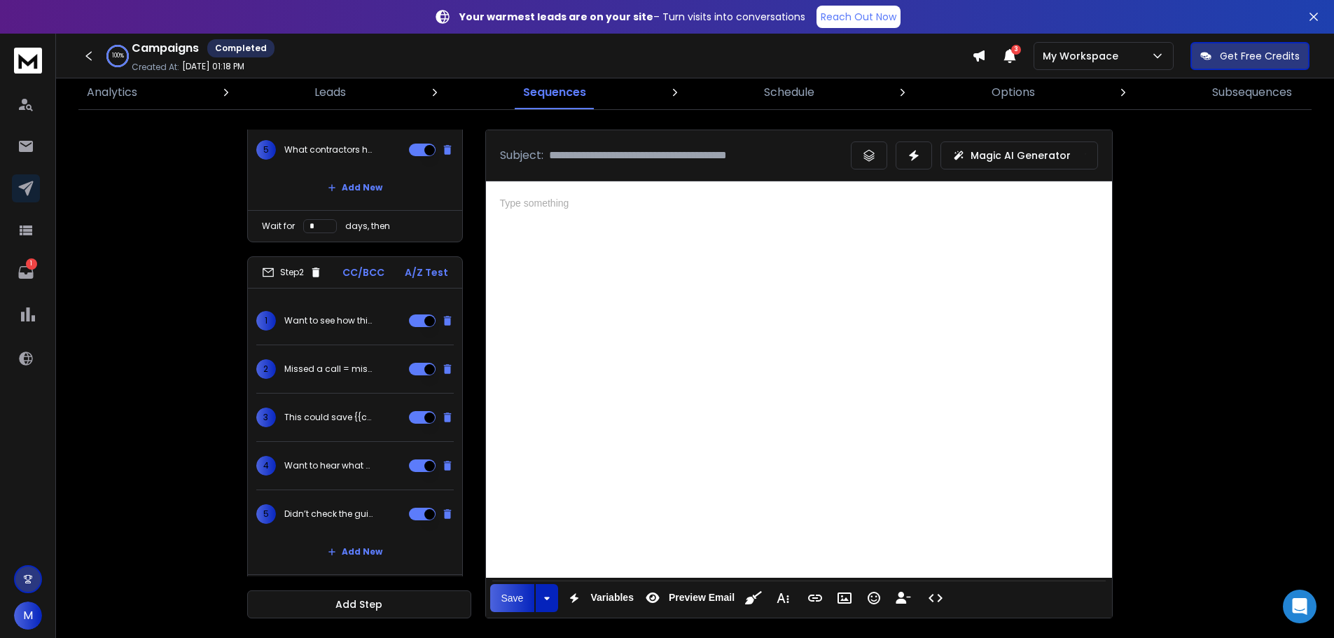
type input "**********"
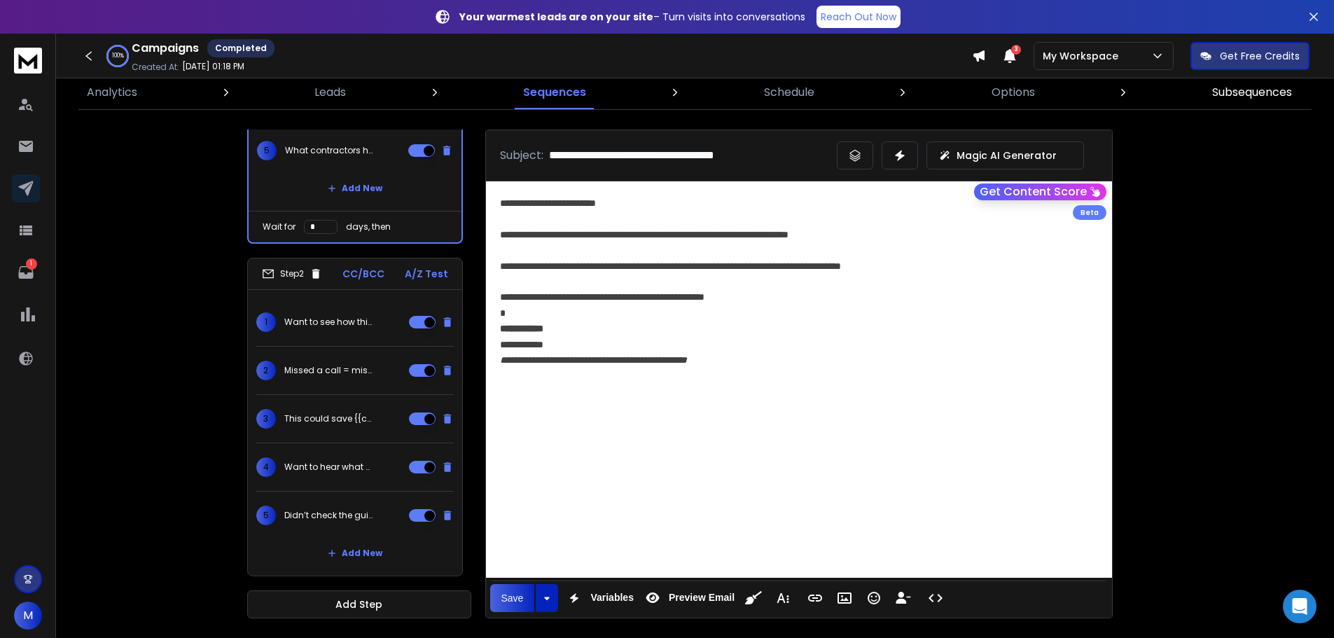
click at [1250, 89] on p "Subsequences" at bounding box center [1252, 92] width 80 height 17
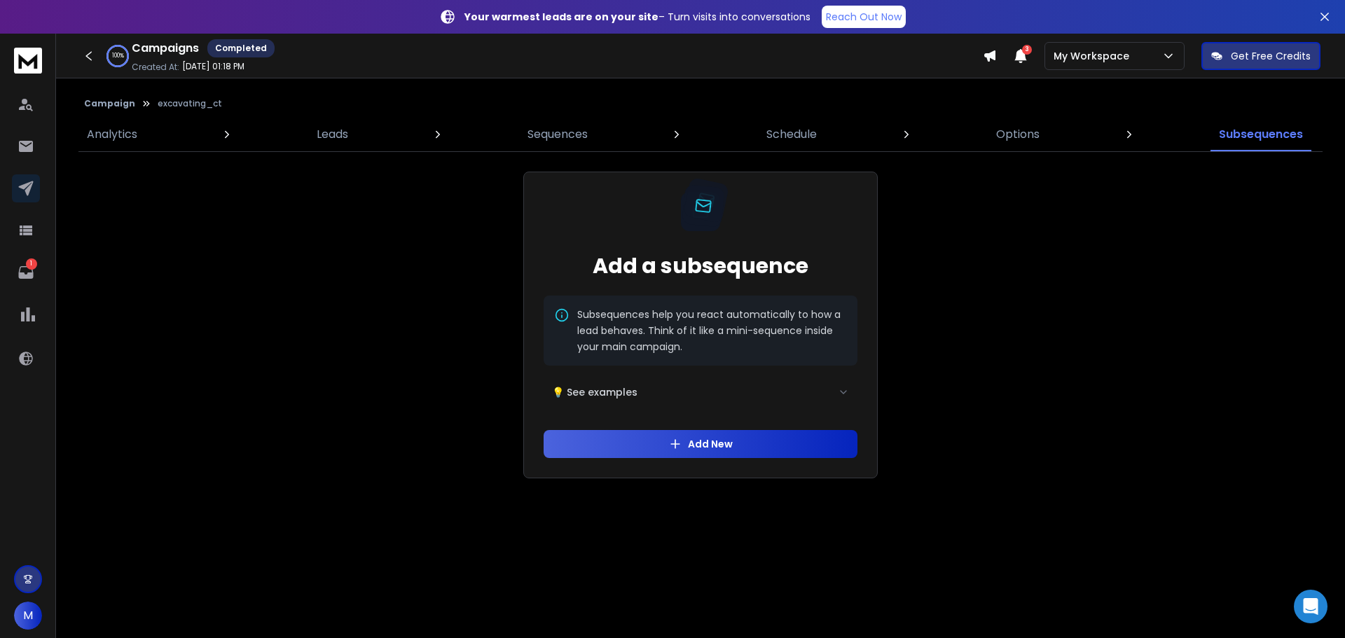
click at [692, 445] on button "Add New" at bounding box center [700, 444] width 314 height 28
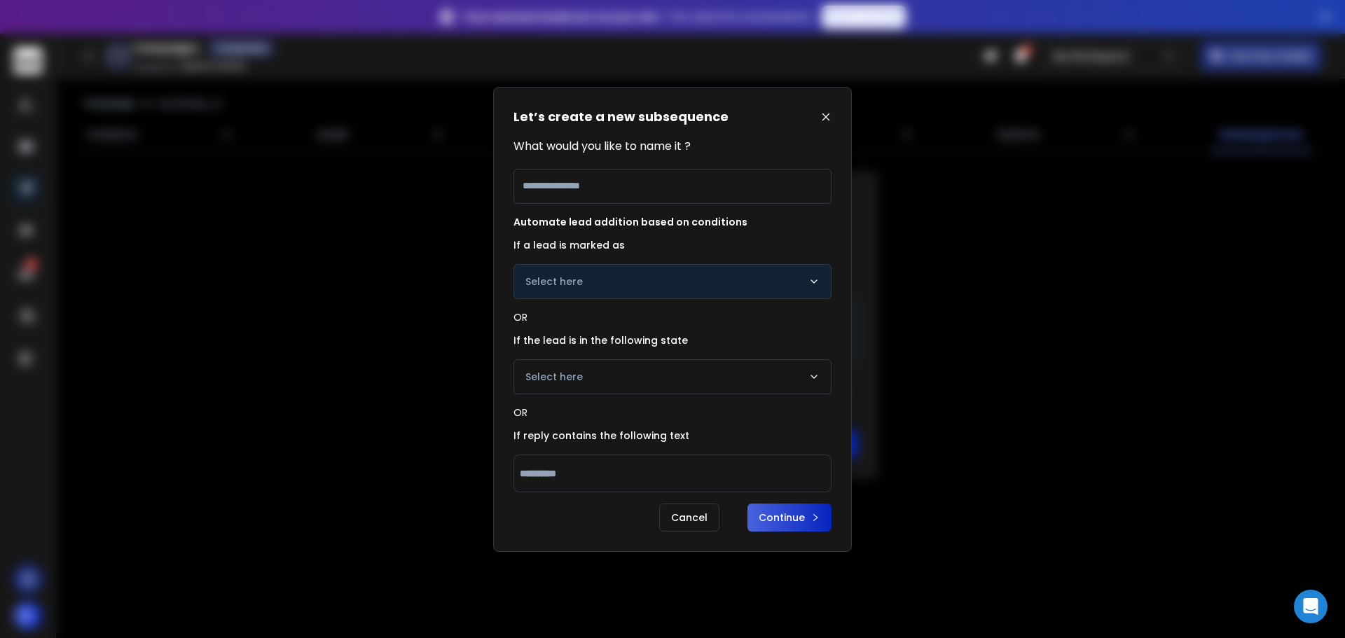
click at [813, 276] on icon "button" at bounding box center [813, 281] width 11 height 11
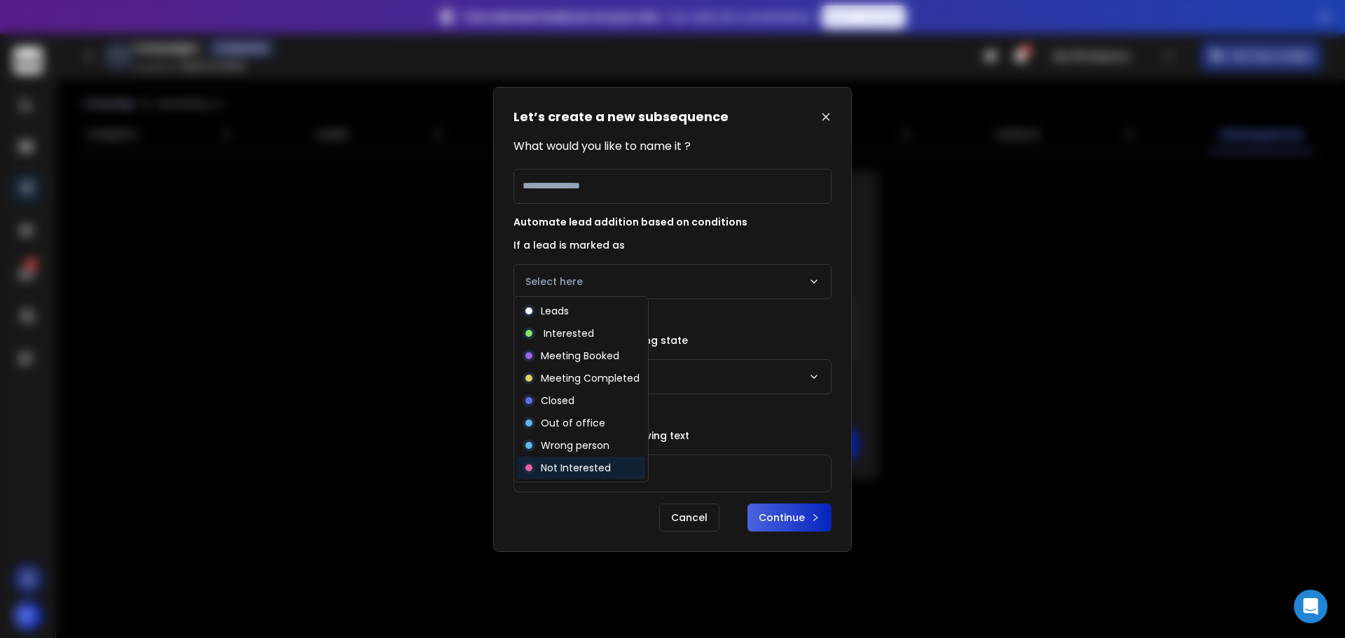
click at [1039, 314] on div "Let’s create a new subsequence What would you like to name it ? Automate lead a…" at bounding box center [672, 319] width 1345 height 493
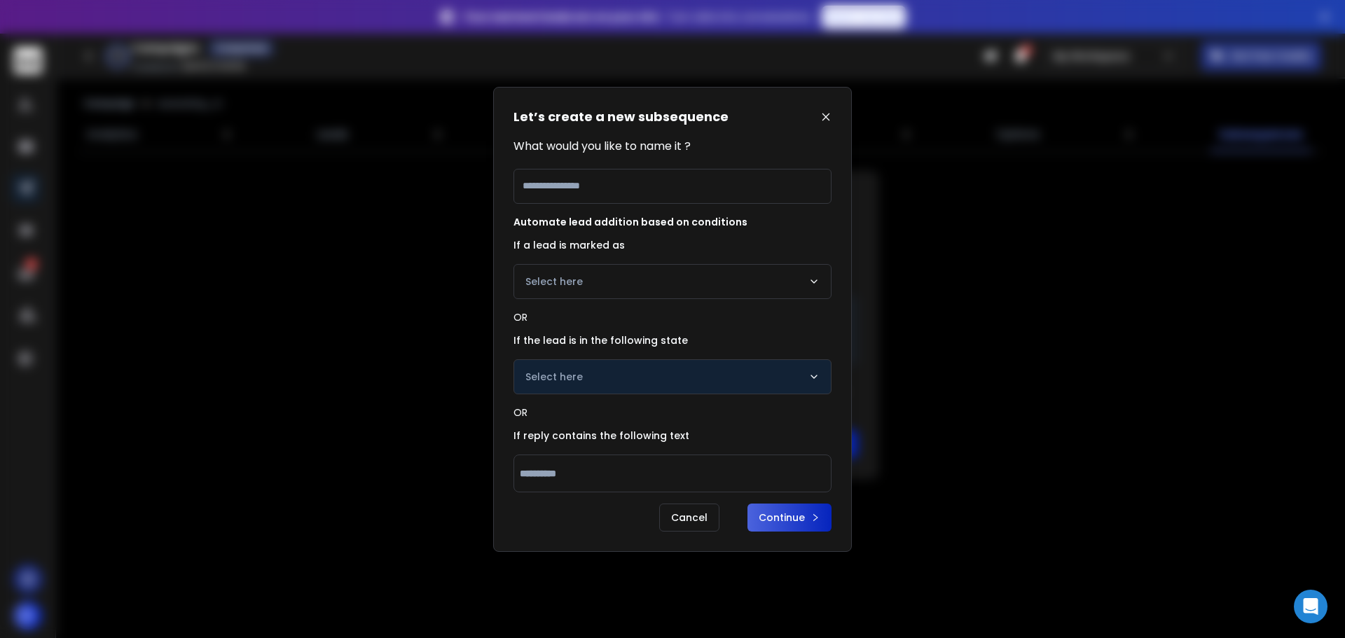
click at [815, 365] on button "Select here" at bounding box center [672, 376] width 318 height 35
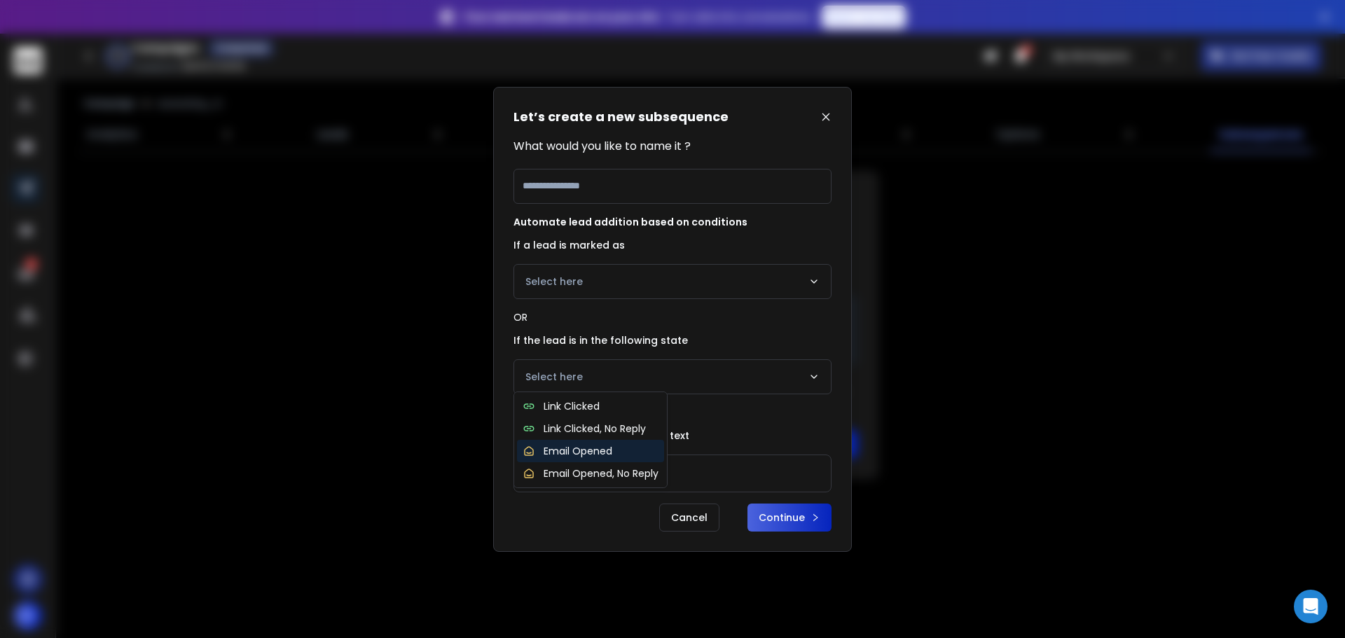
click at [1064, 382] on div "Let’s create a new subsequence What would you like to name it ? Automate lead a…" at bounding box center [672, 319] width 1345 height 493
